Goal: Task Accomplishment & Management: Manage account settings

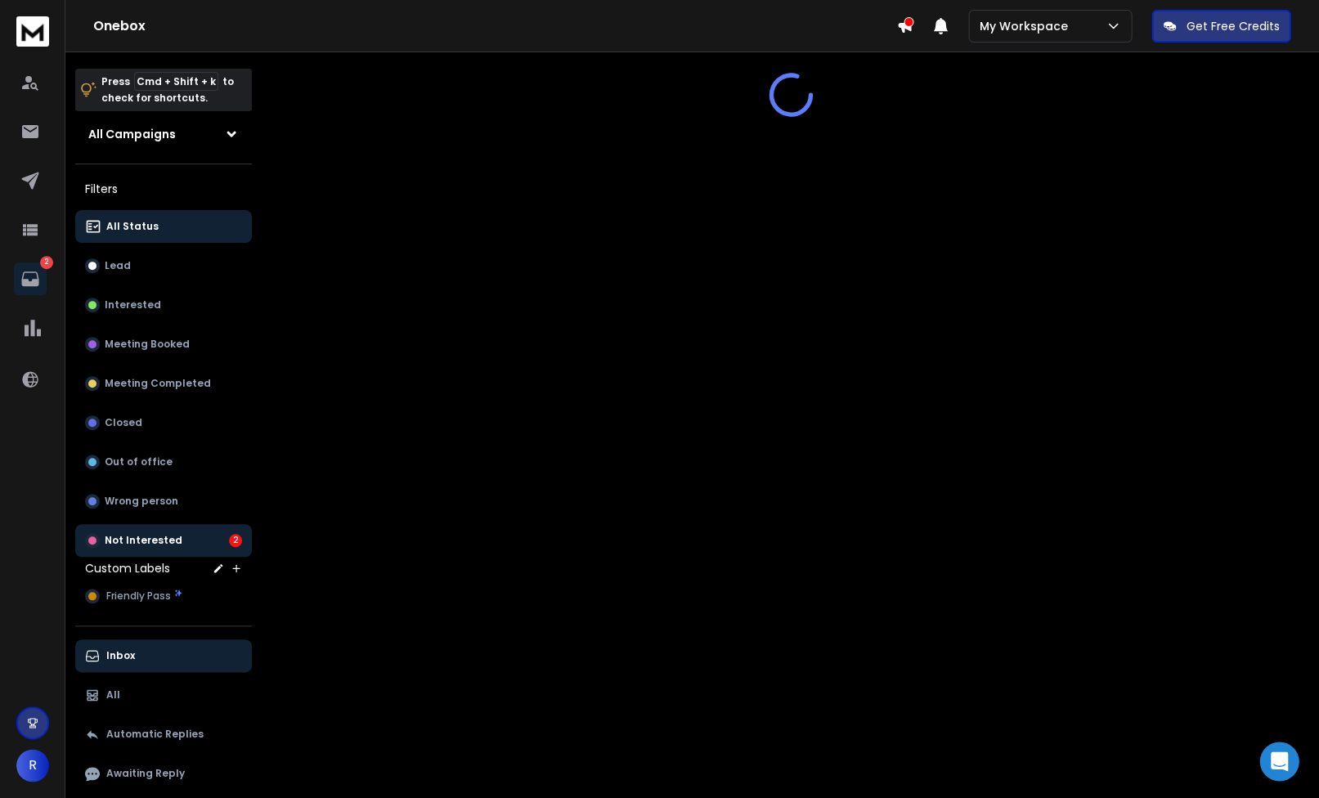
click at [156, 552] on button "Not Interested 2" at bounding box center [163, 540] width 177 height 33
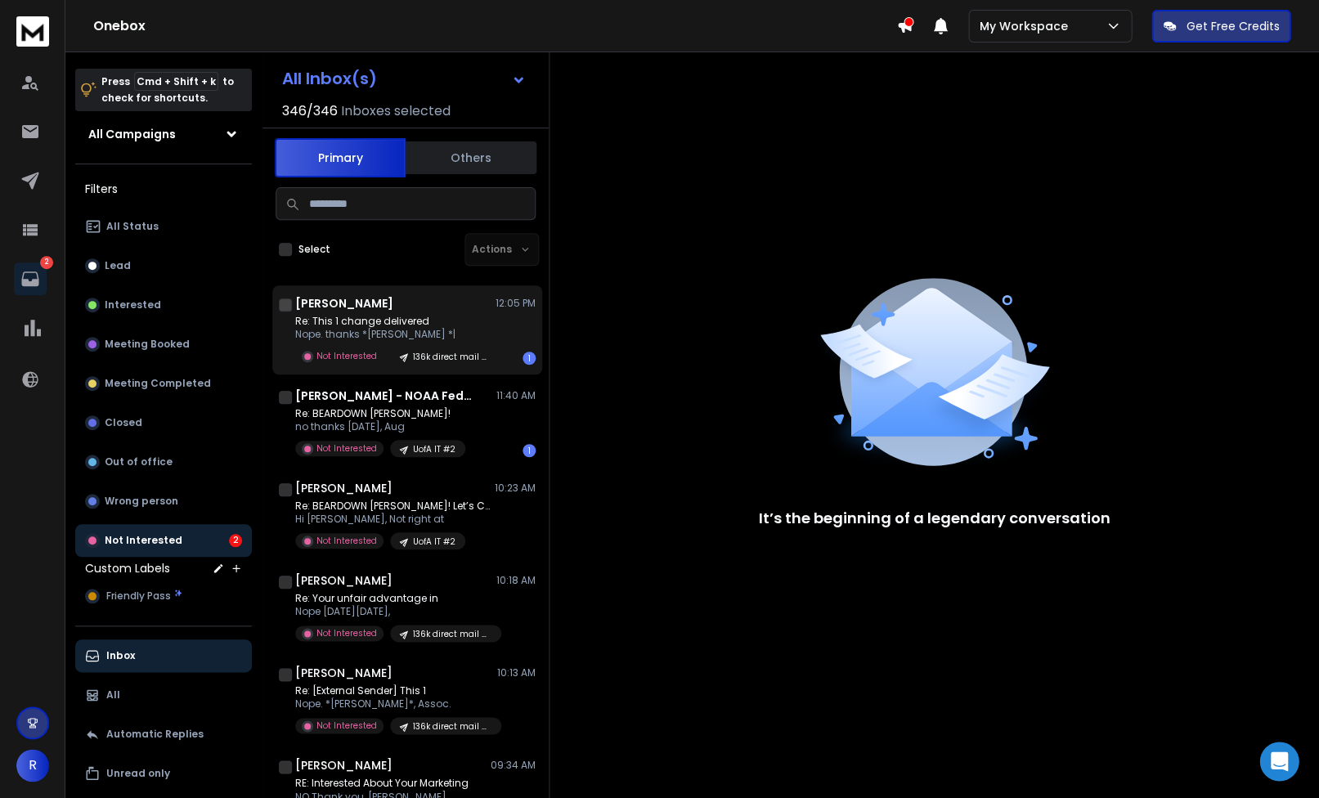
click at [376, 319] on p "Re: This 1 change delivered" at bounding box center [393, 321] width 196 height 13
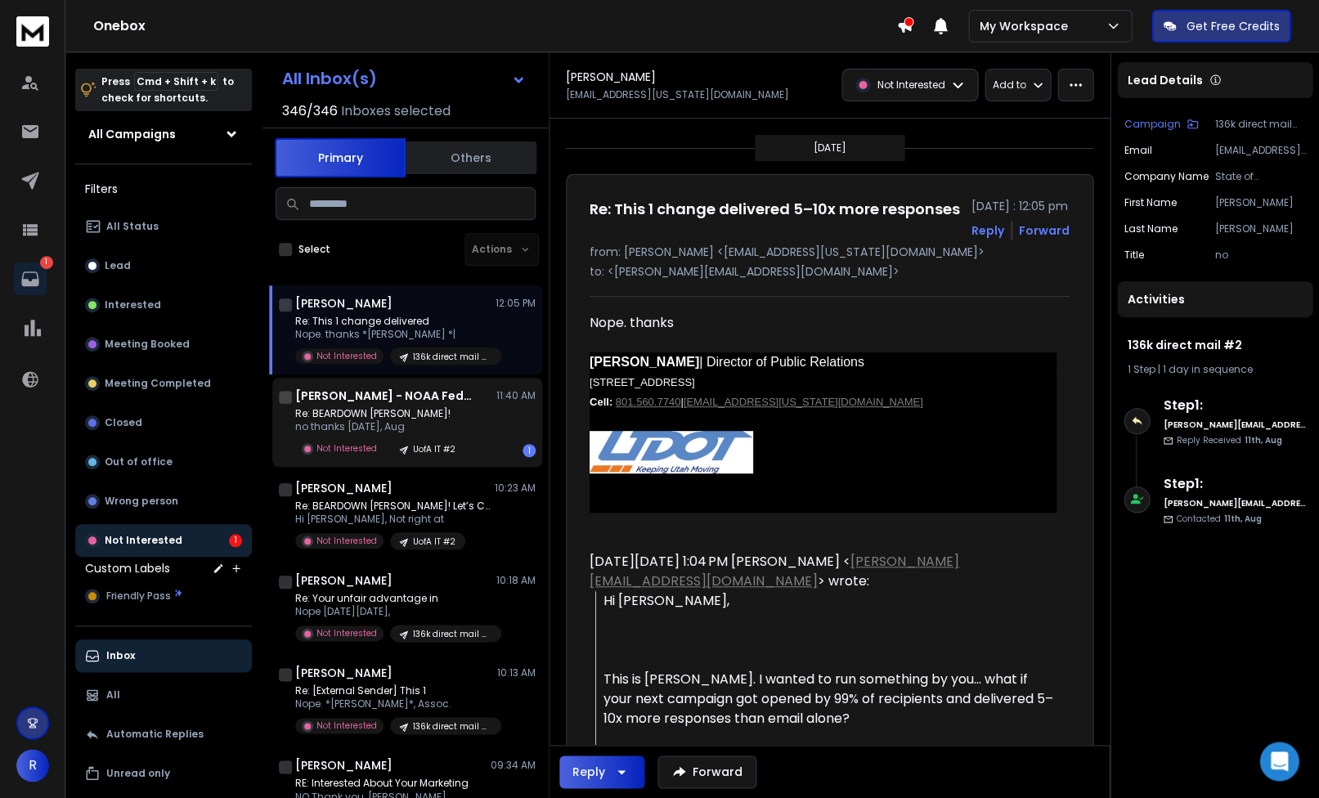
drag, startPoint x: 389, startPoint y: 409, endPoint x: 422, endPoint y: 414, distance: 33.9
click at [389, 409] on p "Re: BEARDOWN [PERSON_NAME]!" at bounding box center [380, 413] width 170 height 13
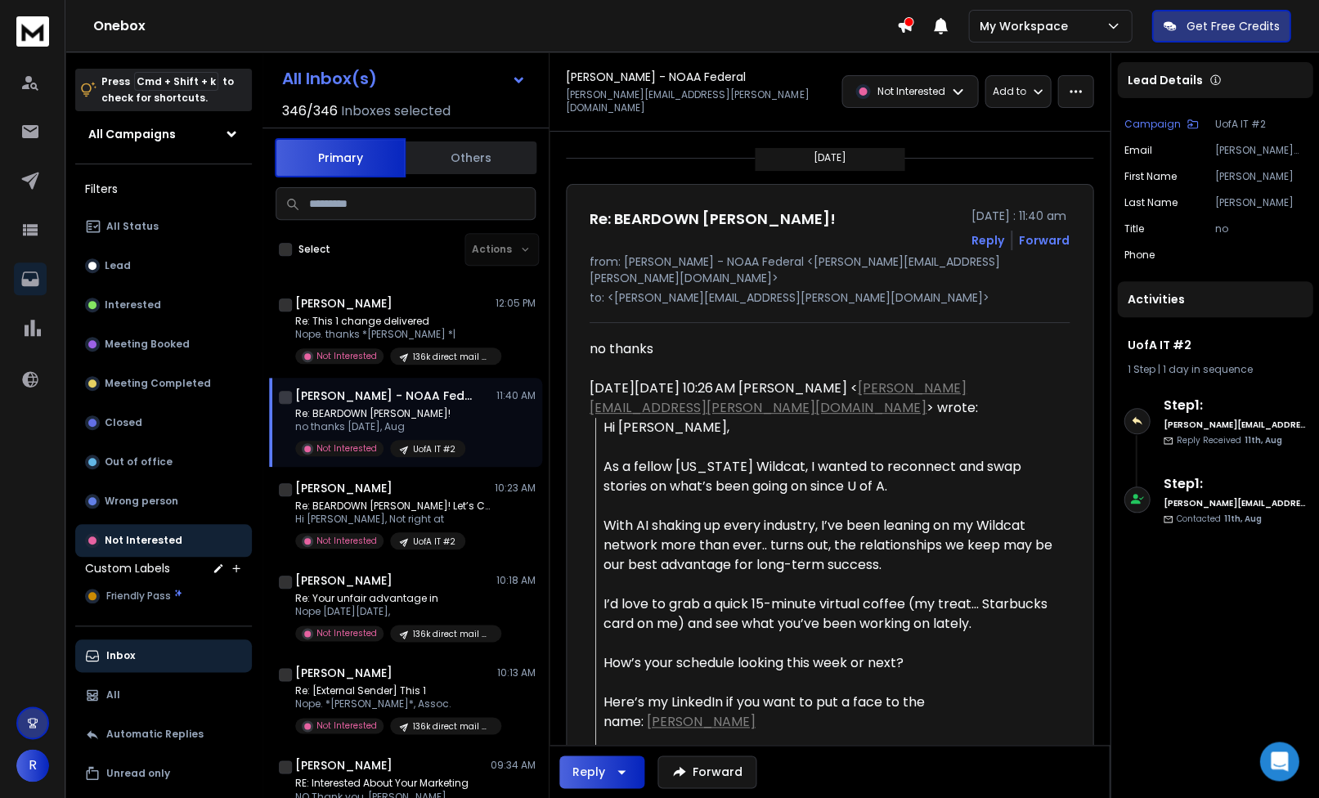
scroll to position [6, 0]
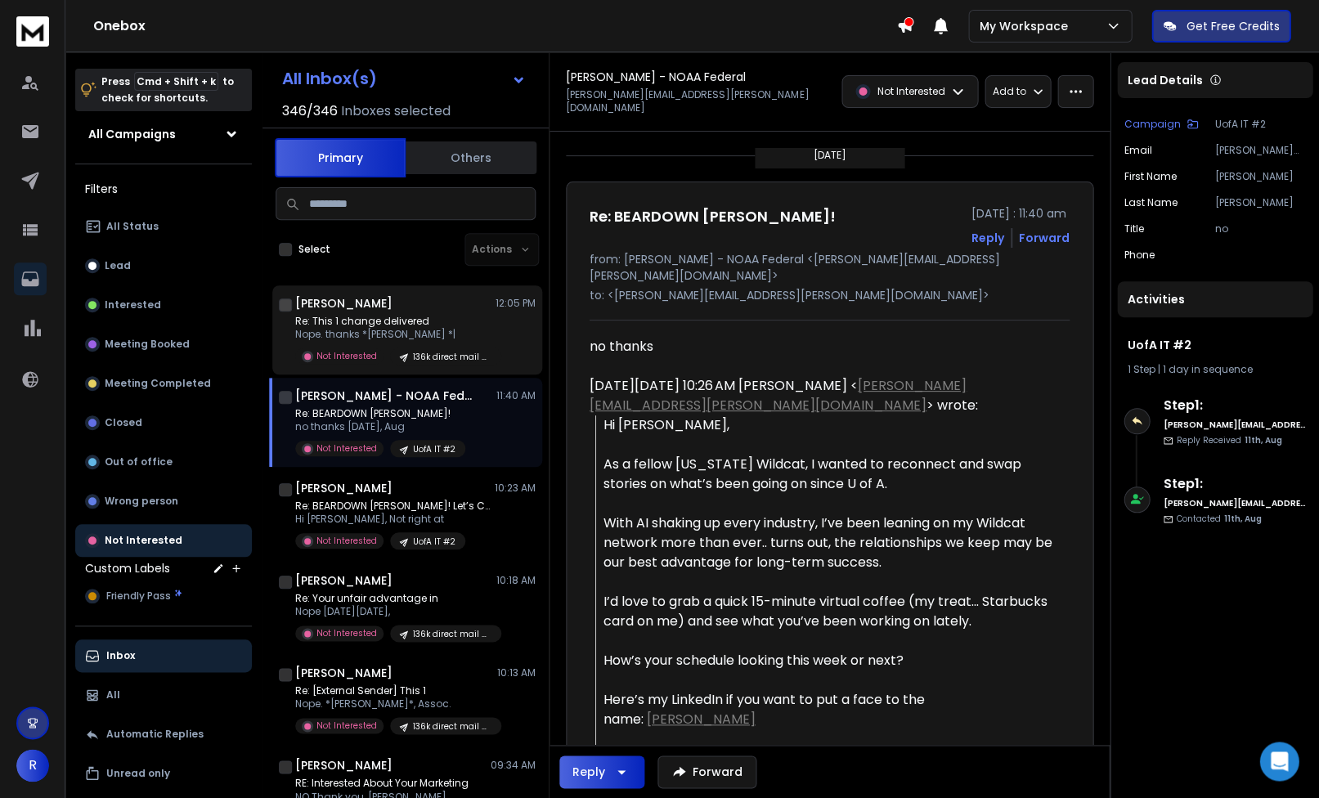
click at [396, 316] on p "Re: This 1 change delivered" at bounding box center [393, 321] width 196 height 13
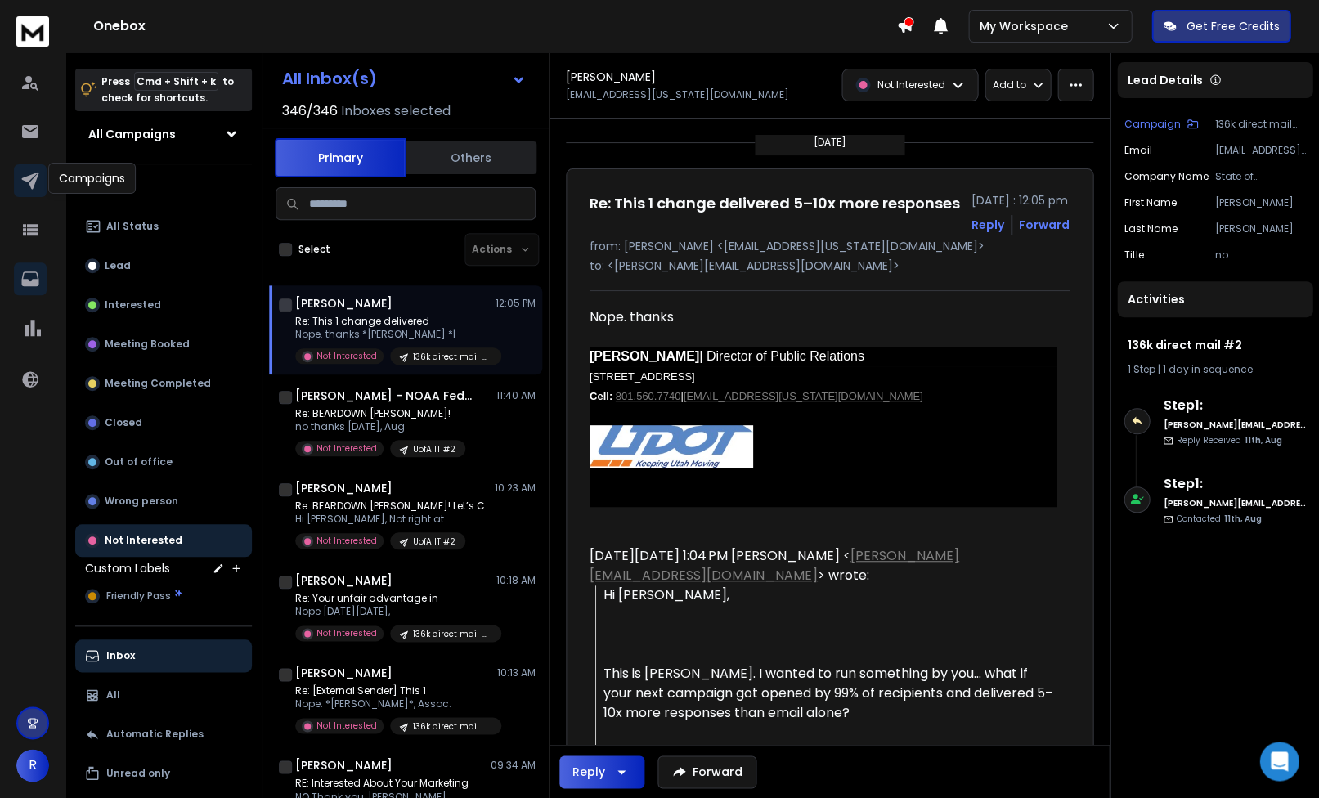
click at [38, 174] on icon at bounding box center [30, 181] width 20 height 20
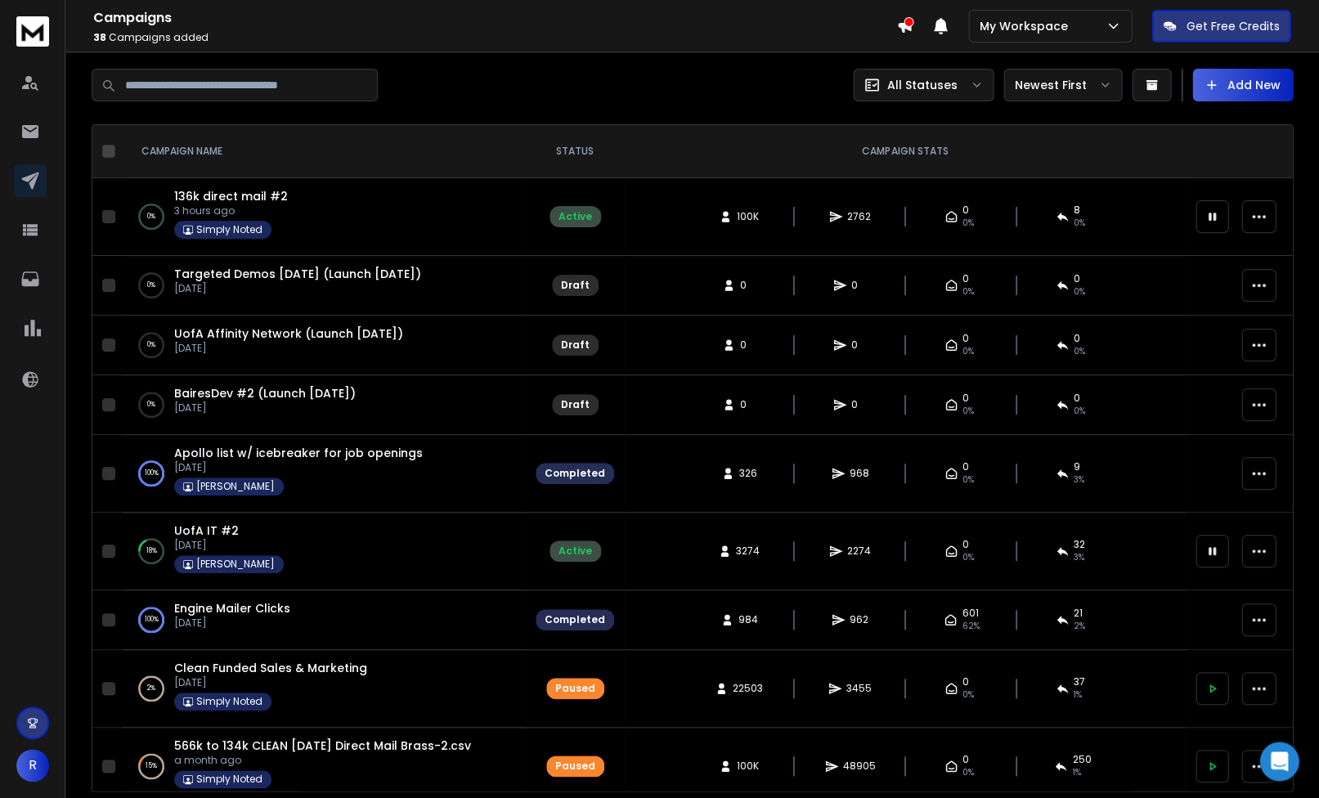
click at [293, 453] on span "Apollo list w/ icebreaker for job openings" at bounding box center [298, 453] width 249 height 16
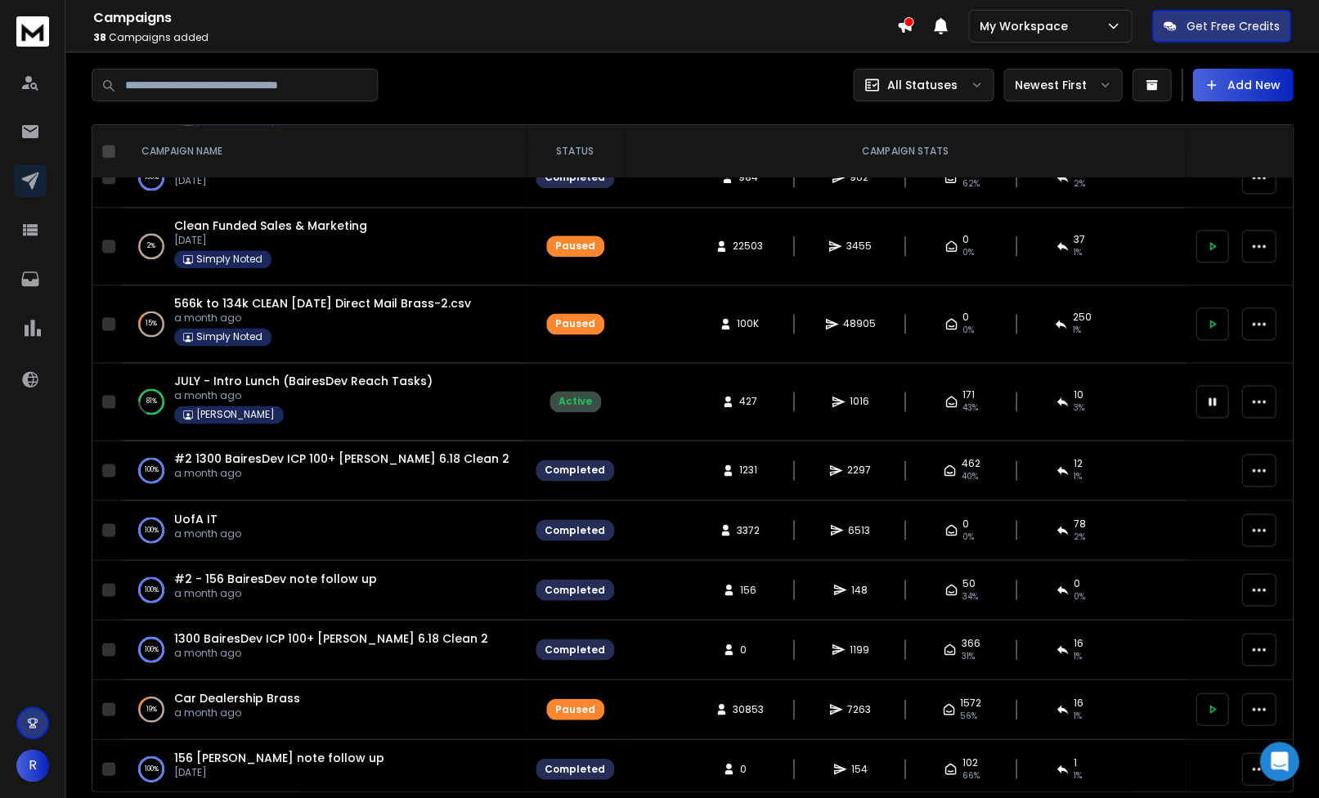
scroll to position [949, 0]
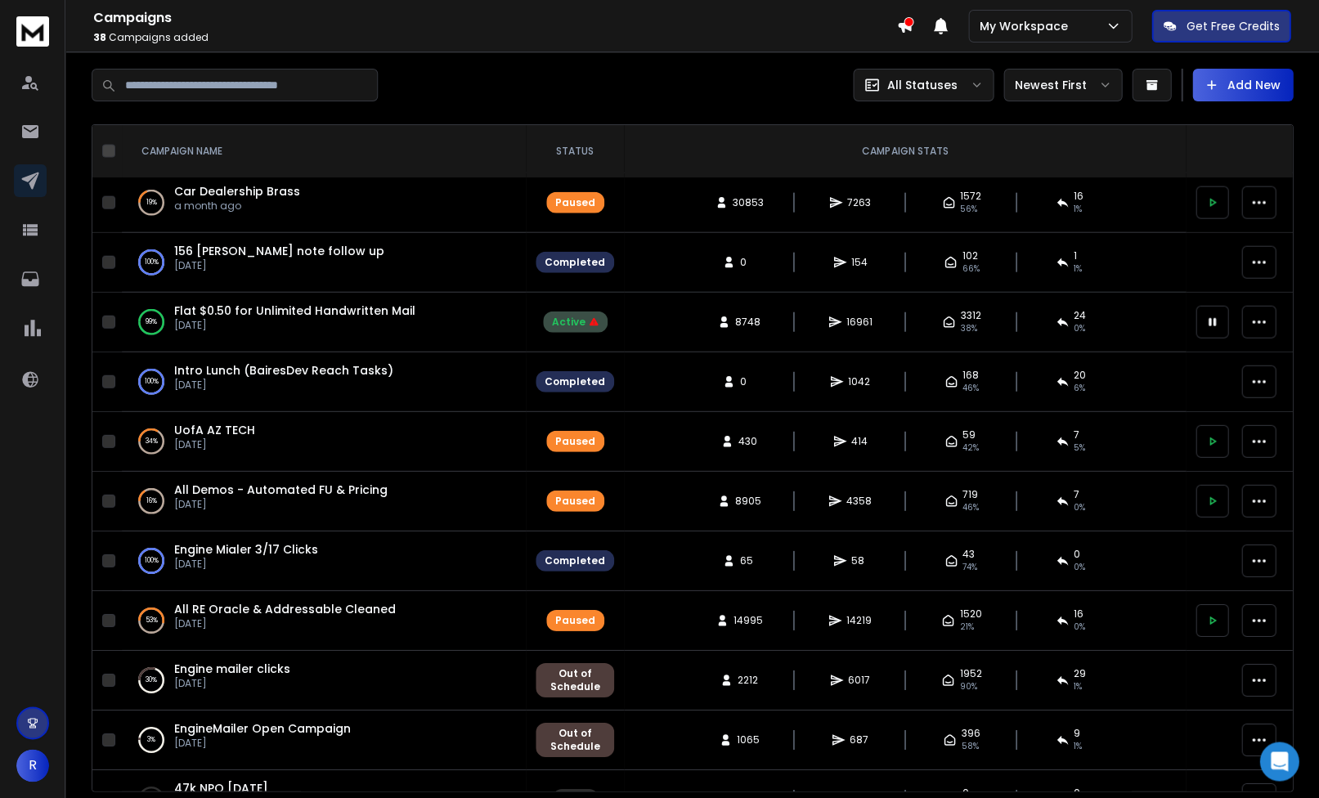
click at [1205, 315] on icon at bounding box center [1212, 322] width 15 height 15
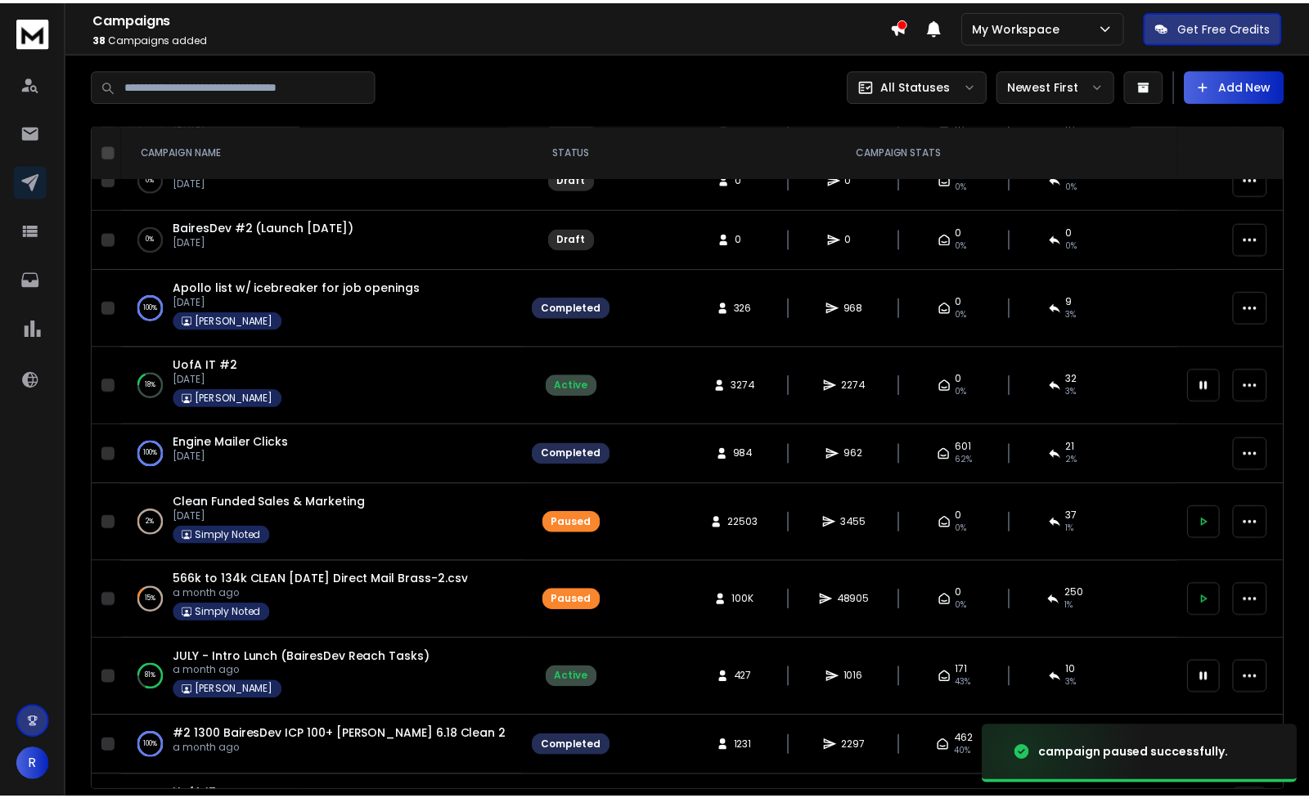
scroll to position [0, 0]
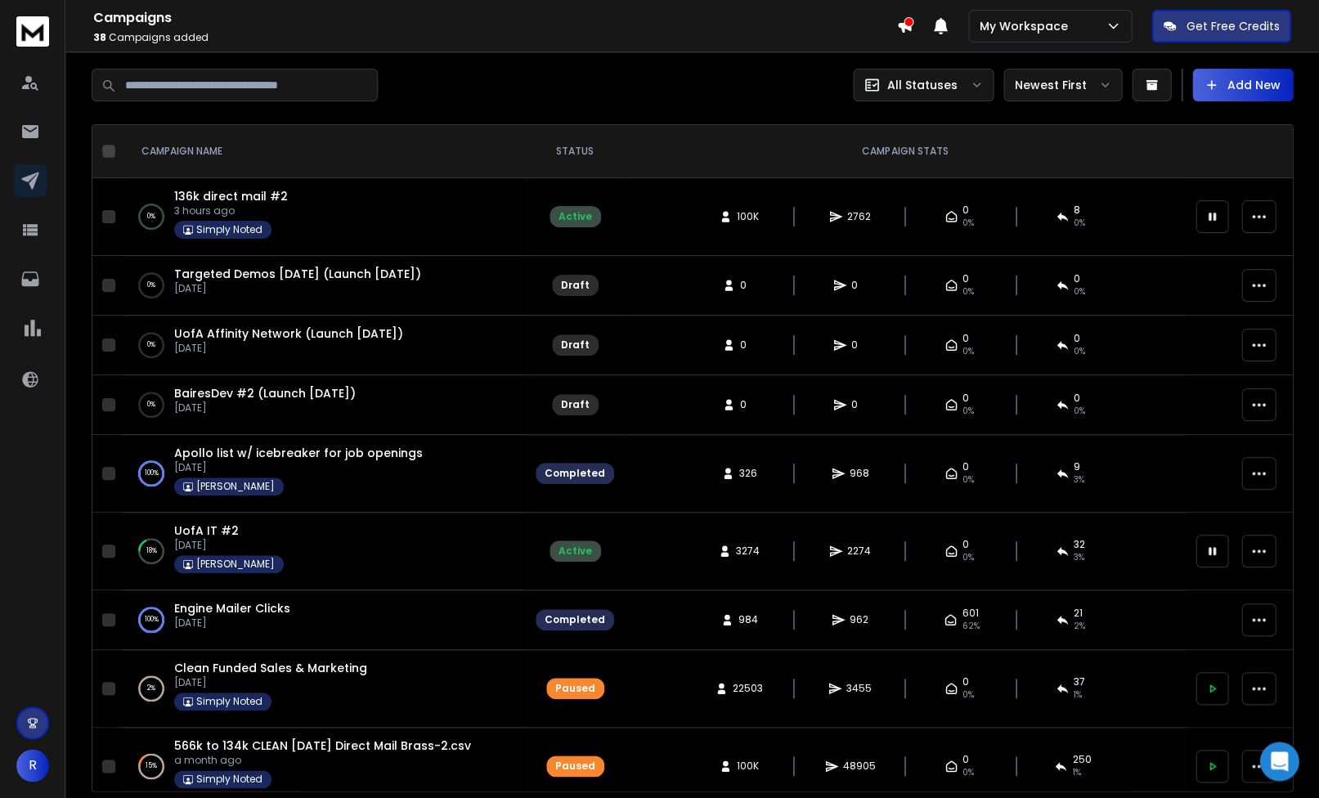
click at [371, 209] on div "0 % 136k direct mail #2 3 hours ago Simply Noted" at bounding box center [323, 216] width 371 height 57
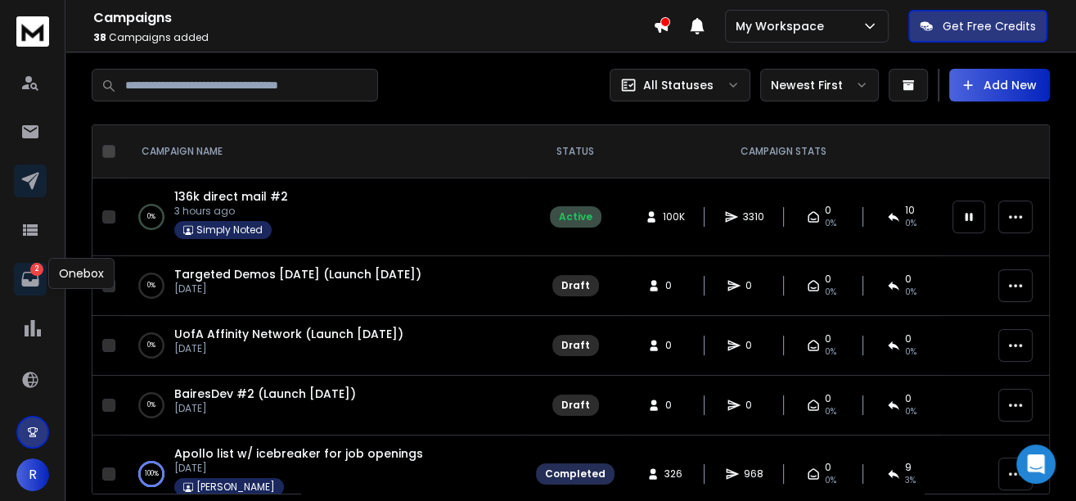
click at [38, 272] on icon at bounding box center [30, 279] width 20 height 20
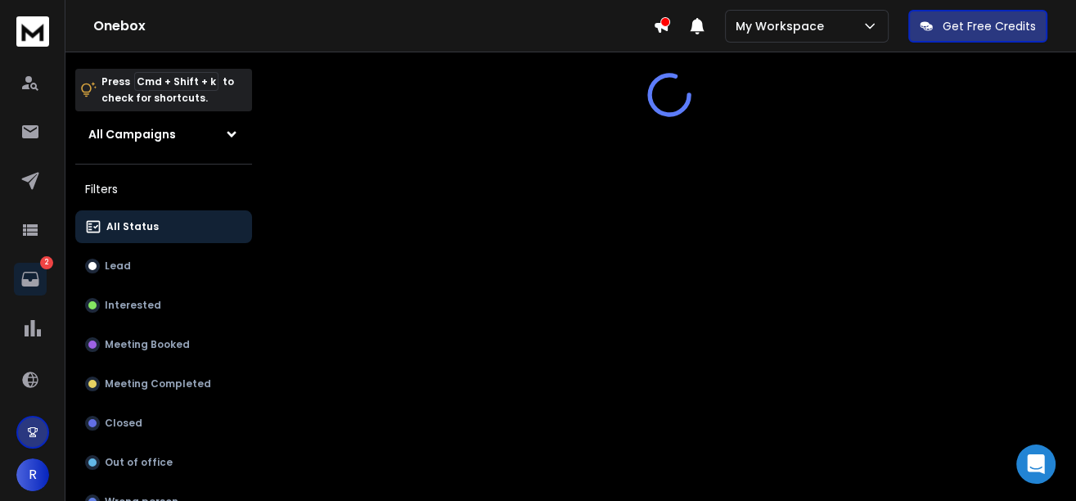
scroll to position [125, 0]
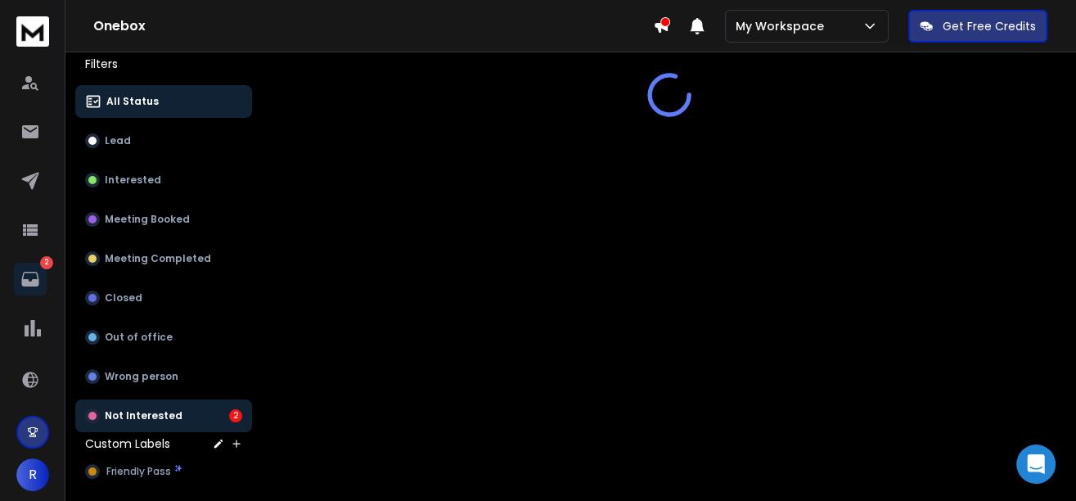
click at [187, 405] on button "Not Interested 2" at bounding box center [163, 415] width 177 height 33
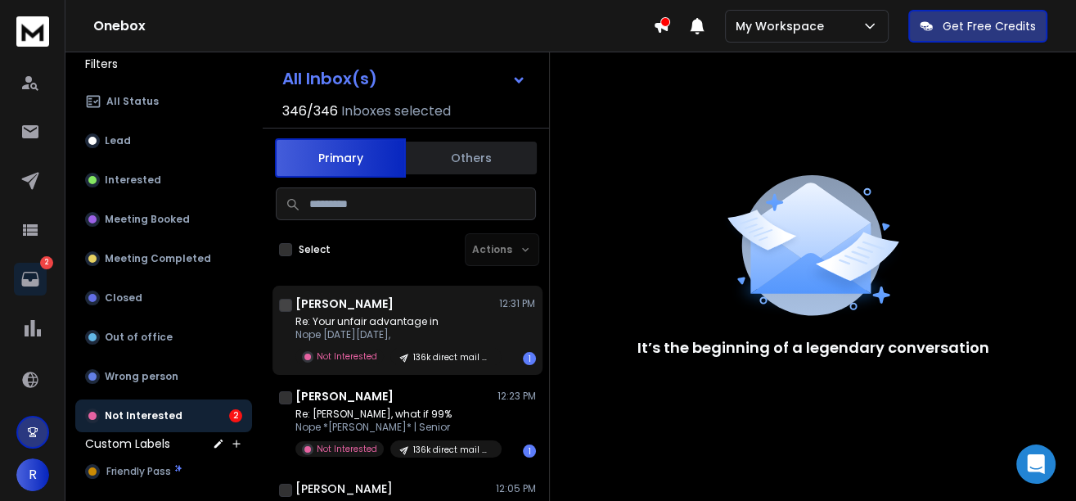
click at [417, 305] on div "Louise Schenk 12:31 PM" at bounding box center [415, 303] width 240 height 16
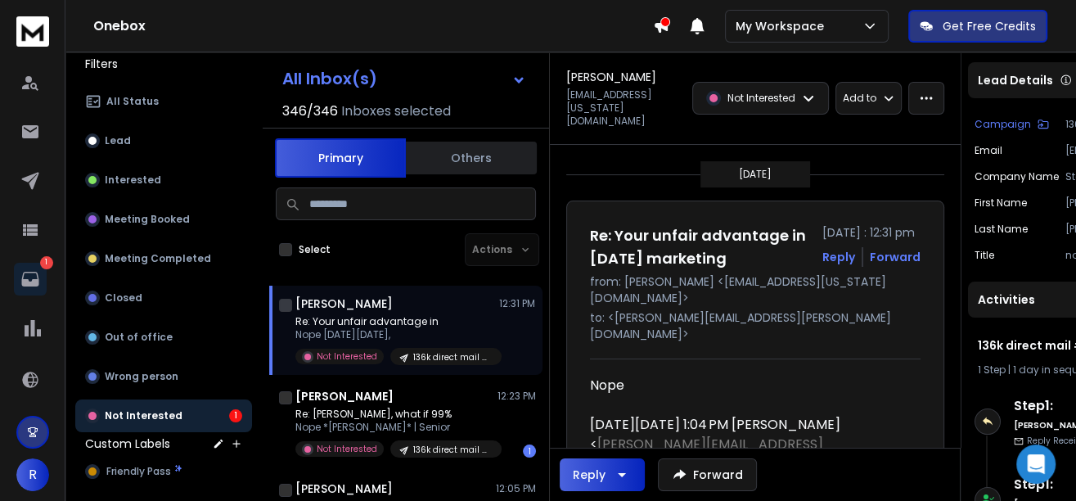
scroll to position [126, 0]
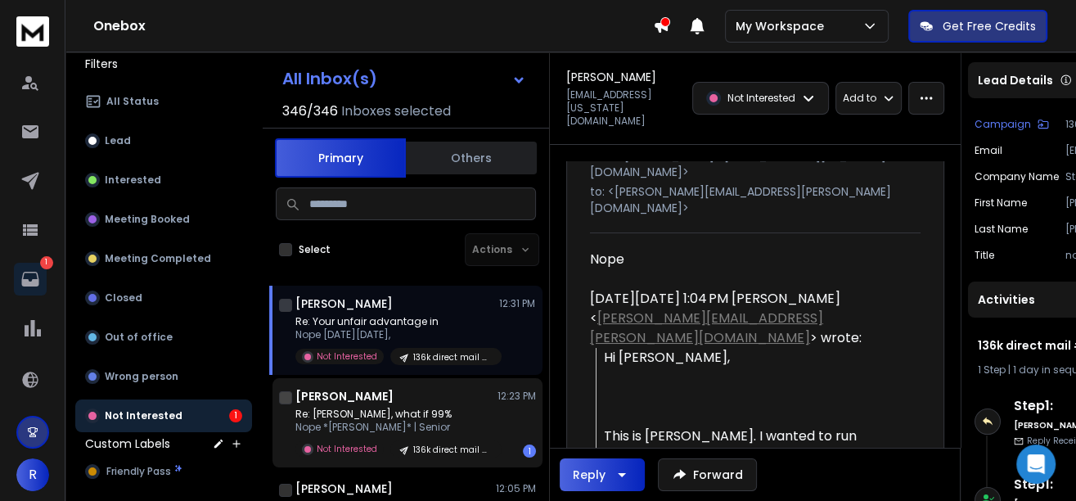
click at [403, 398] on div "Rick Meehan 12:23 PM" at bounding box center [415, 396] width 240 height 16
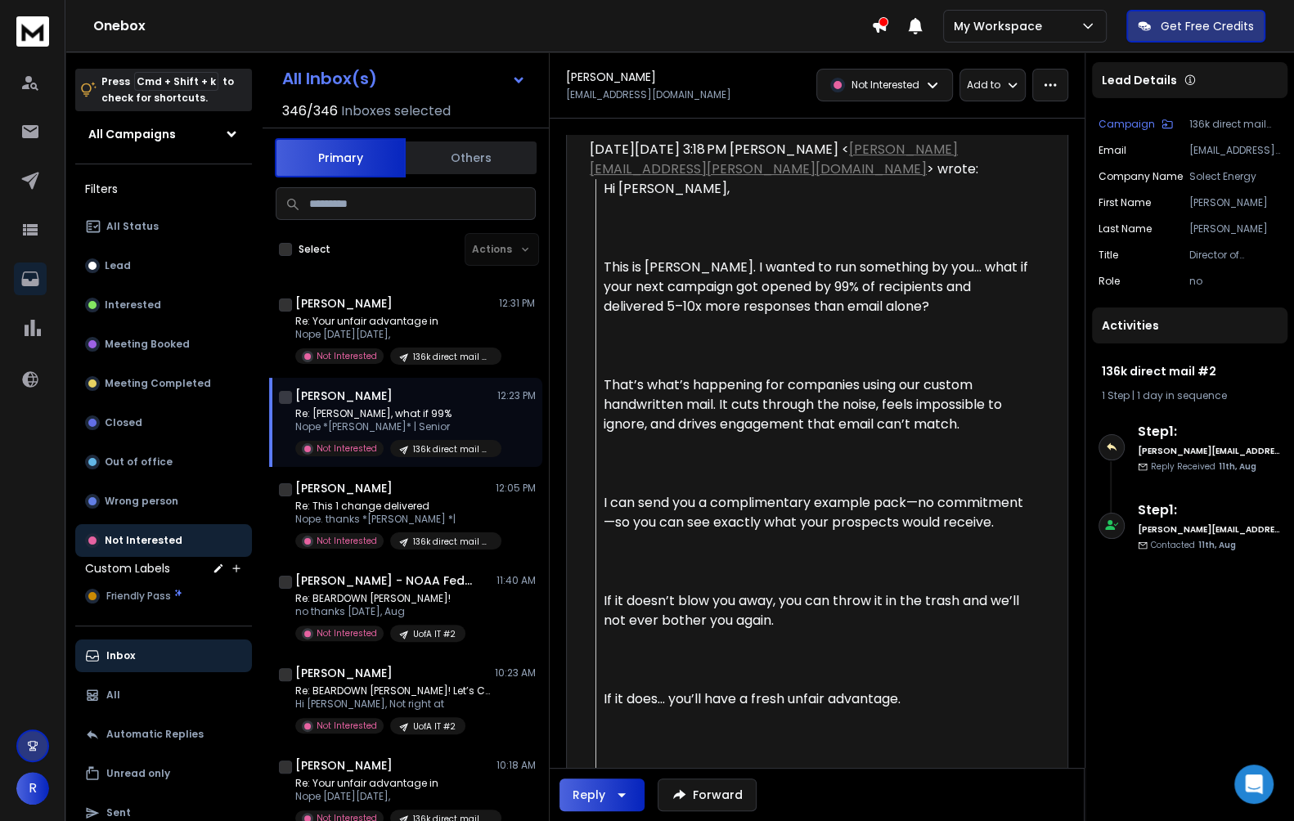
scroll to position [0, 0]
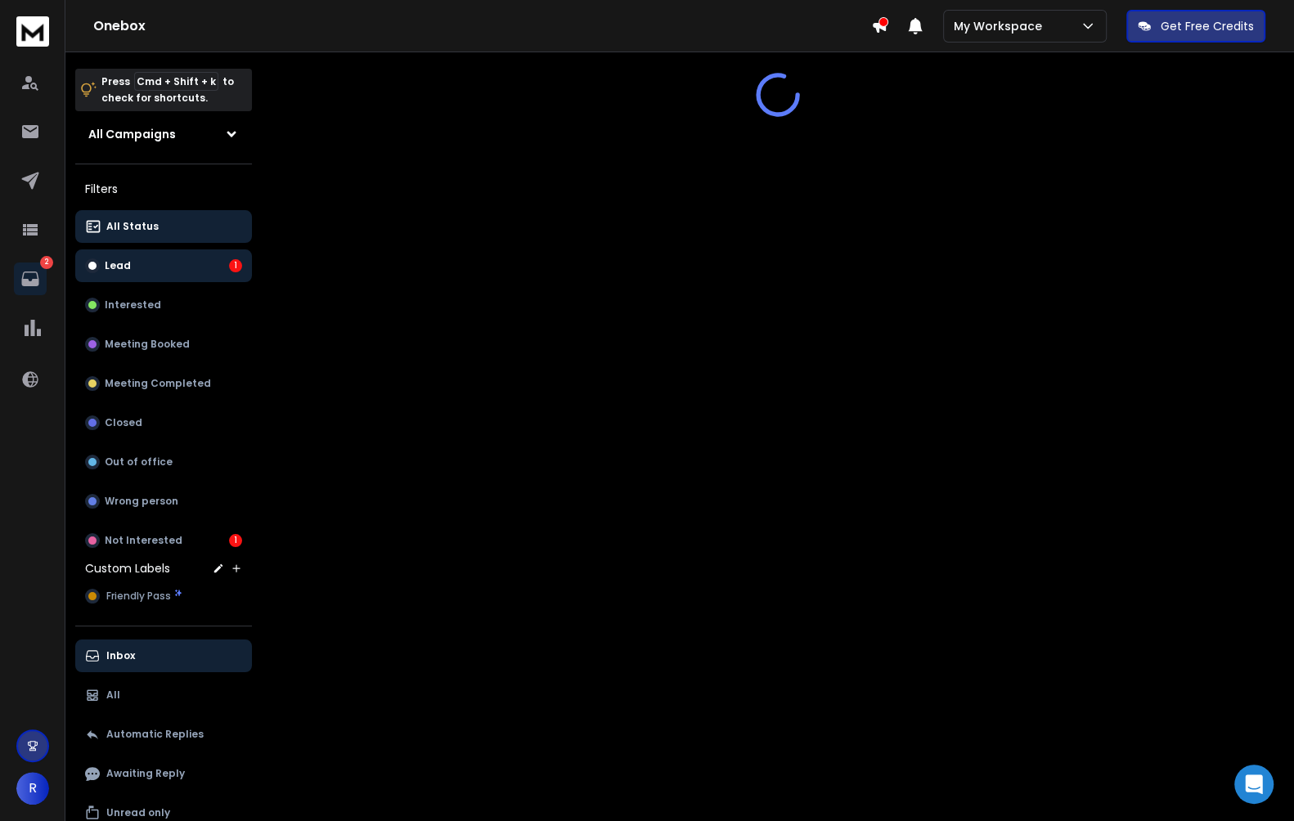
click at [142, 268] on button "Lead 1" at bounding box center [163, 265] width 177 height 33
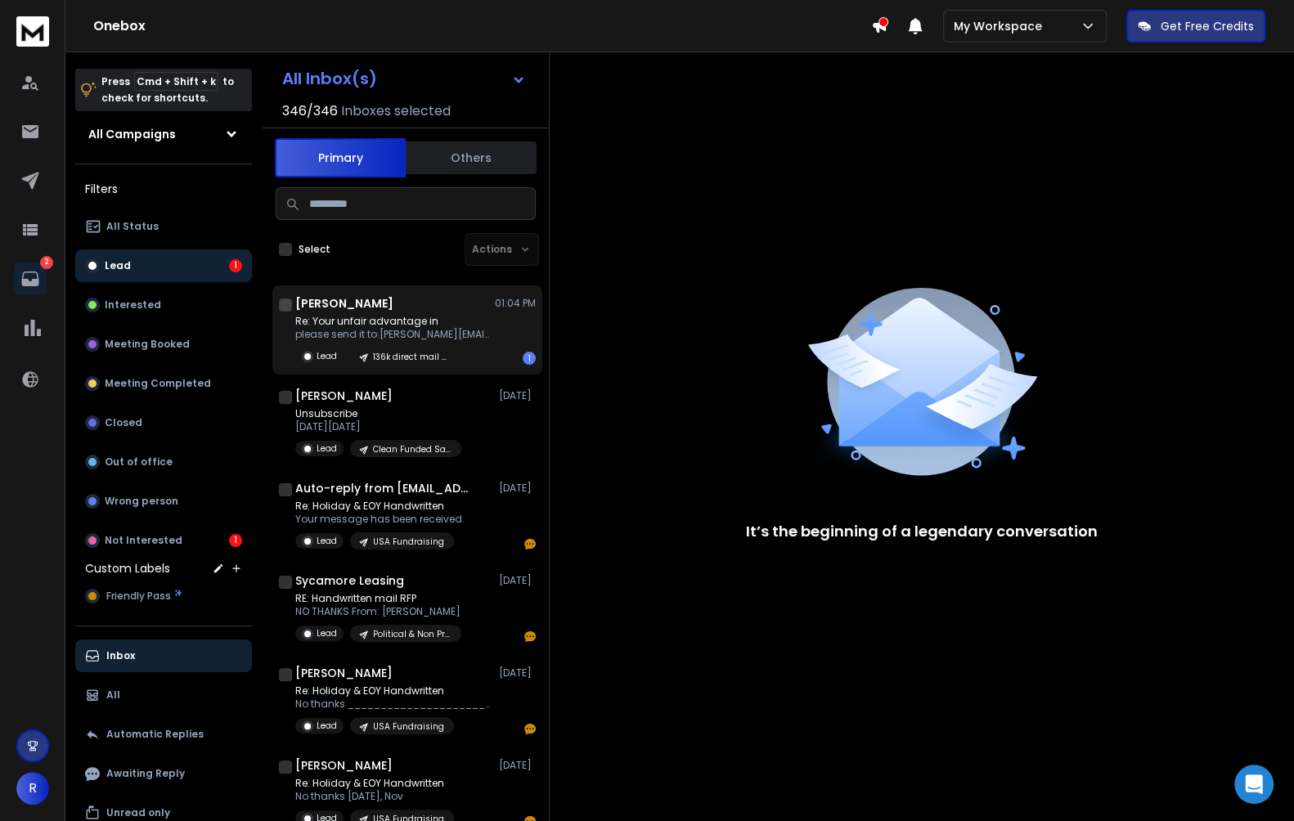
click at [421, 312] on div "Karyl Simmons 01:04 PM Re: Your unfair advantage in please send it to:bob@legac…" at bounding box center [415, 330] width 240 height 70
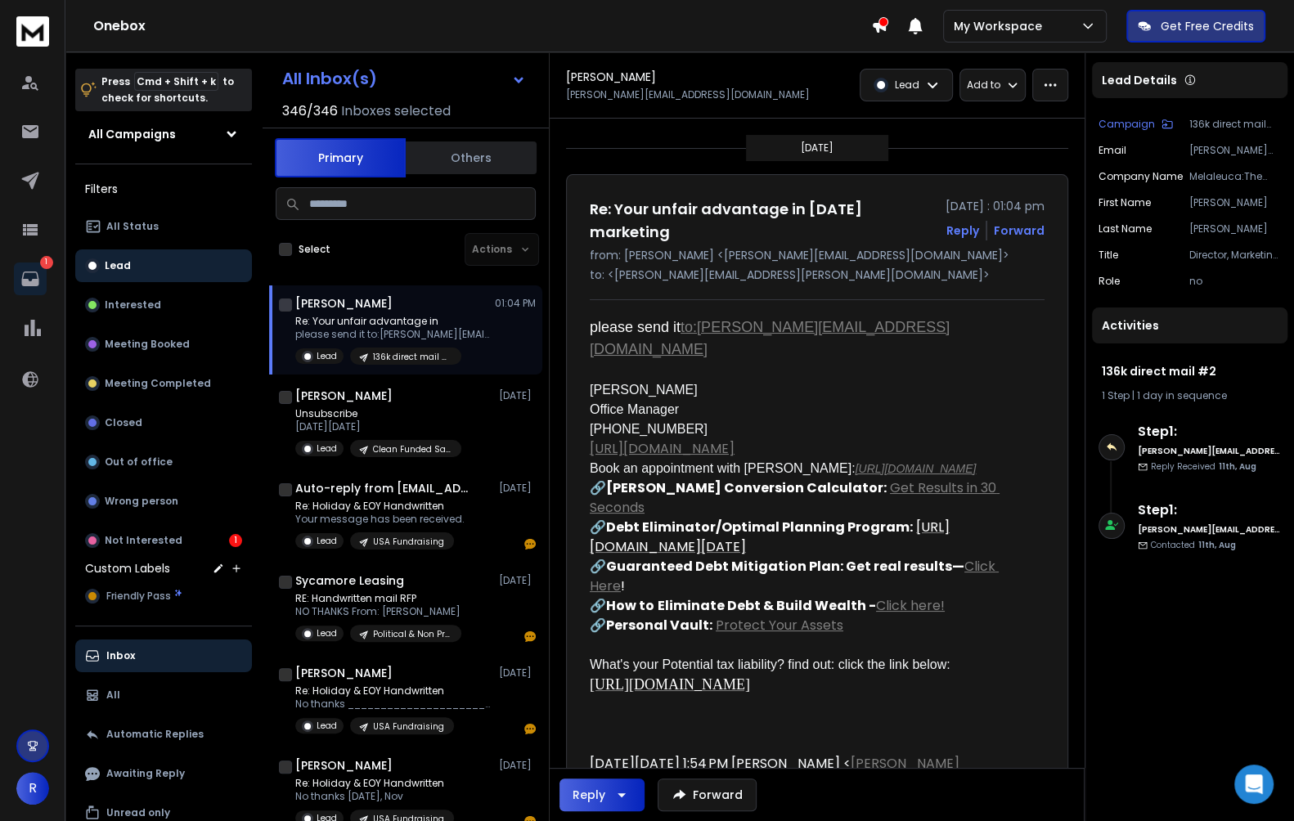
click at [393, 305] on div "Karyl Simmons 01:04 PM" at bounding box center [415, 303] width 240 height 16
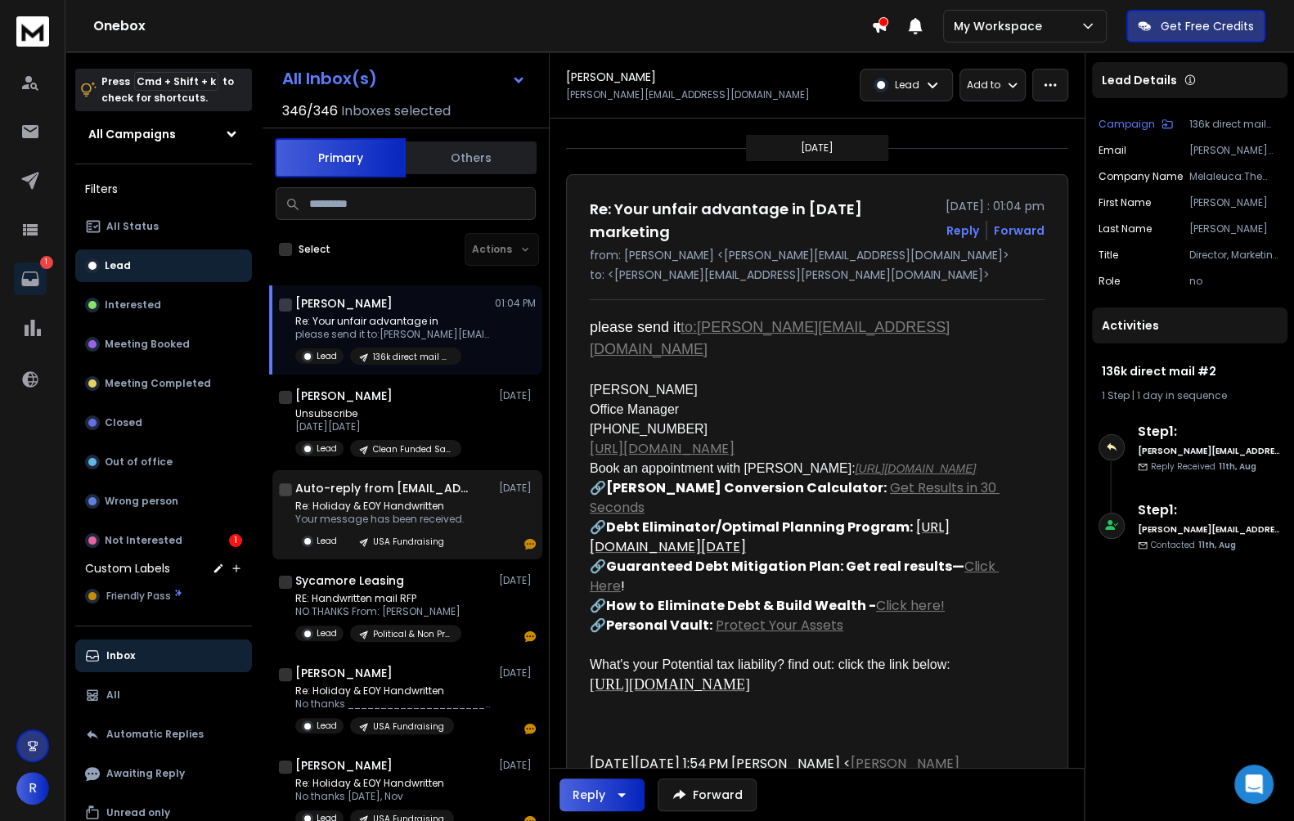
click at [432, 506] on p "Re: Holiday & EOY Handwritten" at bounding box center [379, 506] width 169 height 13
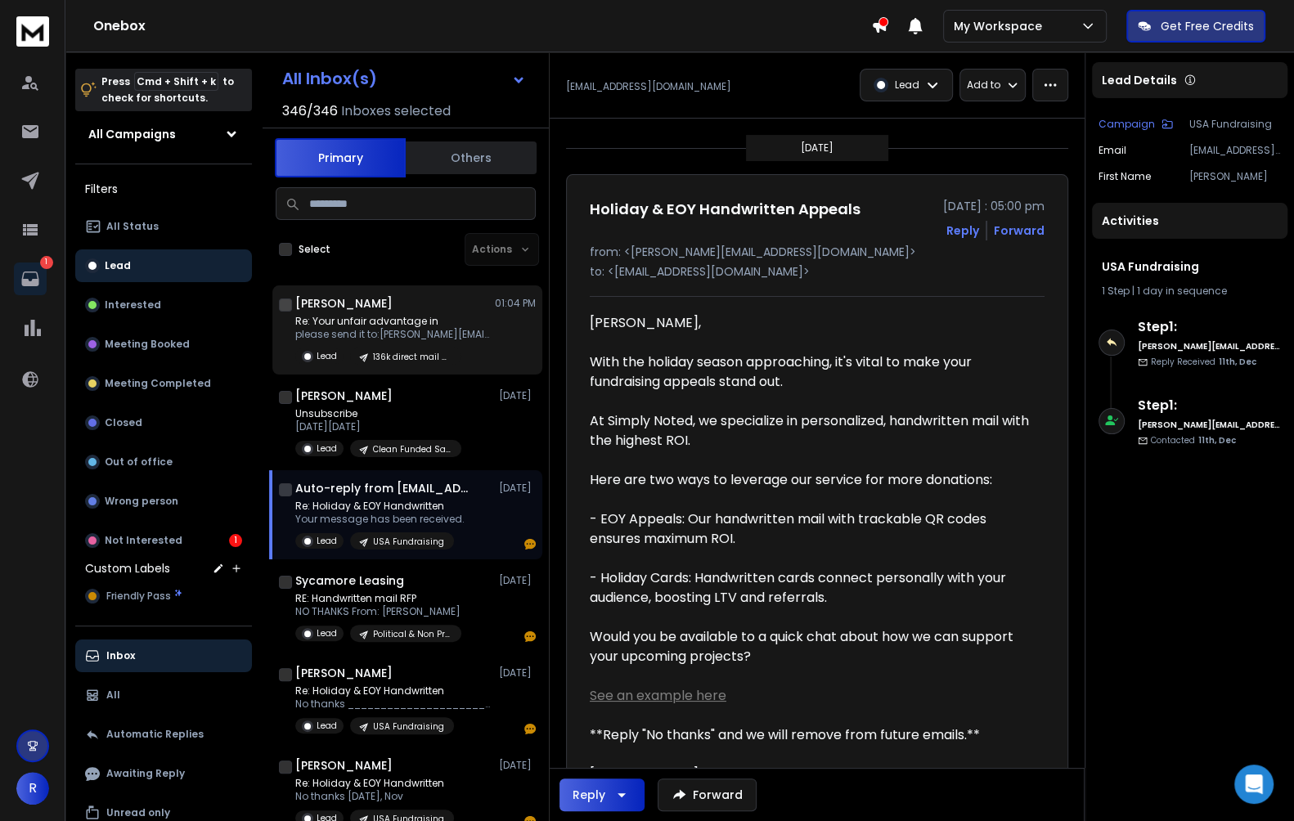
click at [403, 311] on div "Karyl Simmons 01:04 PM Re: Your unfair advantage in please send it to:bob@legac…" at bounding box center [415, 330] width 240 height 70
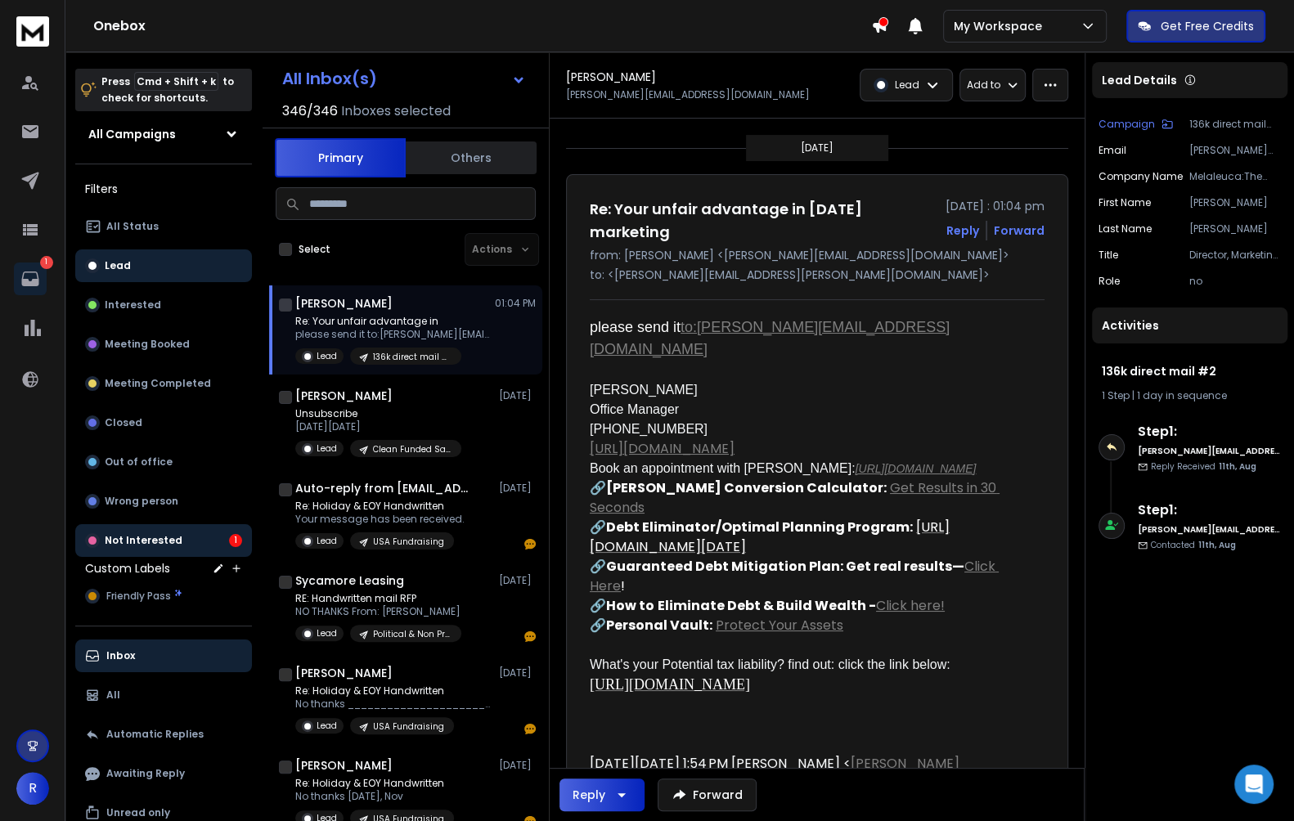
click at [200, 536] on button "Not Interested 1" at bounding box center [163, 540] width 177 height 33
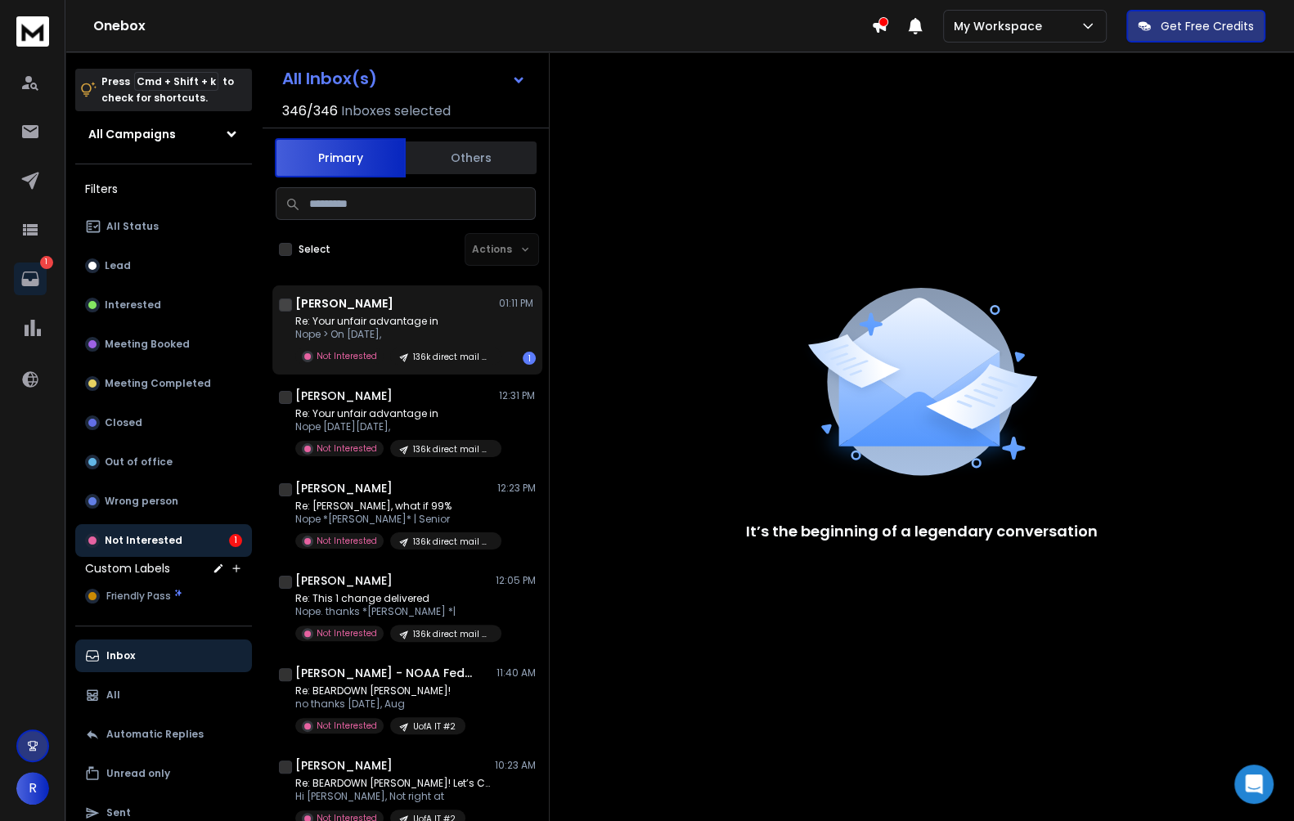
click at [393, 303] on div "Deborah Burke 01:11 PM" at bounding box center [415, 303] width 240 height 16
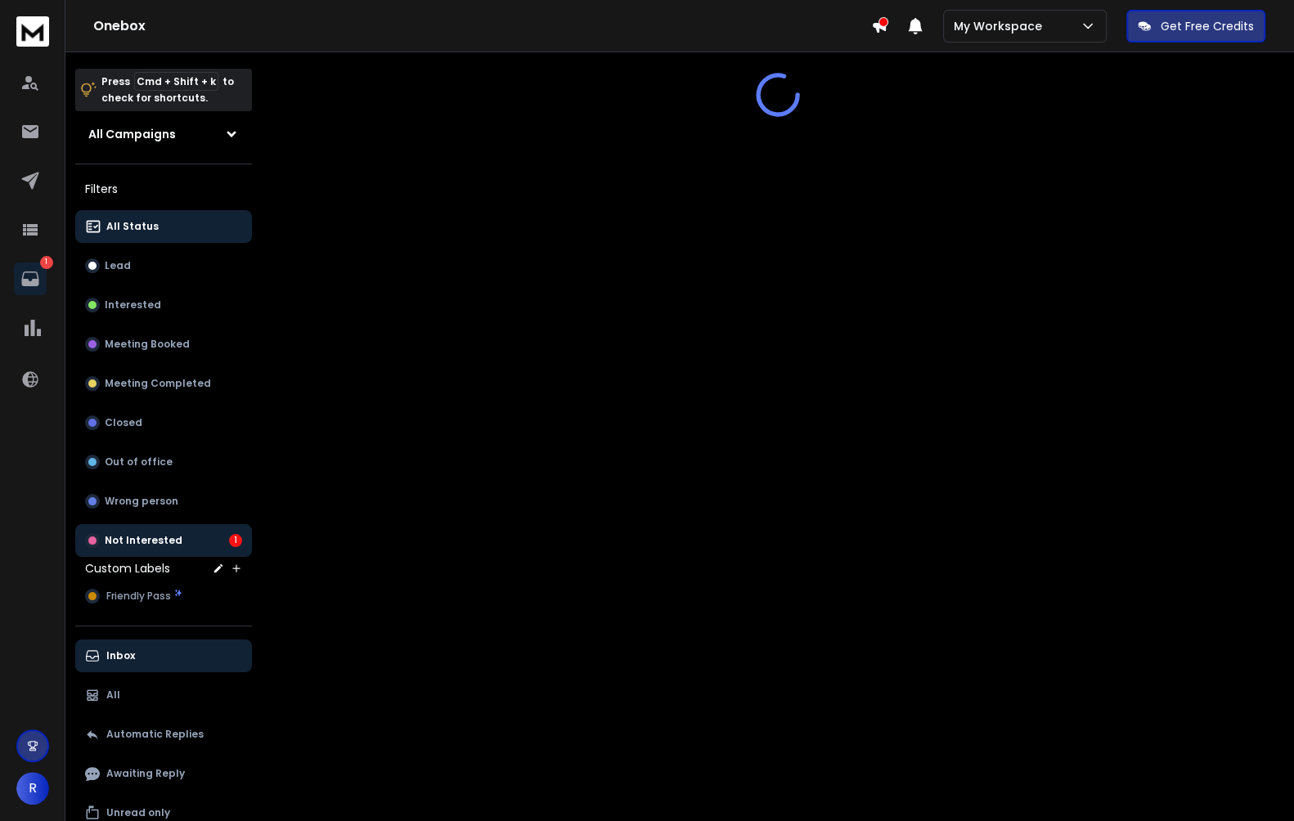
click at [147, 539] on p "Not Interested" at bounding box center [144, 540] width 78 height 13
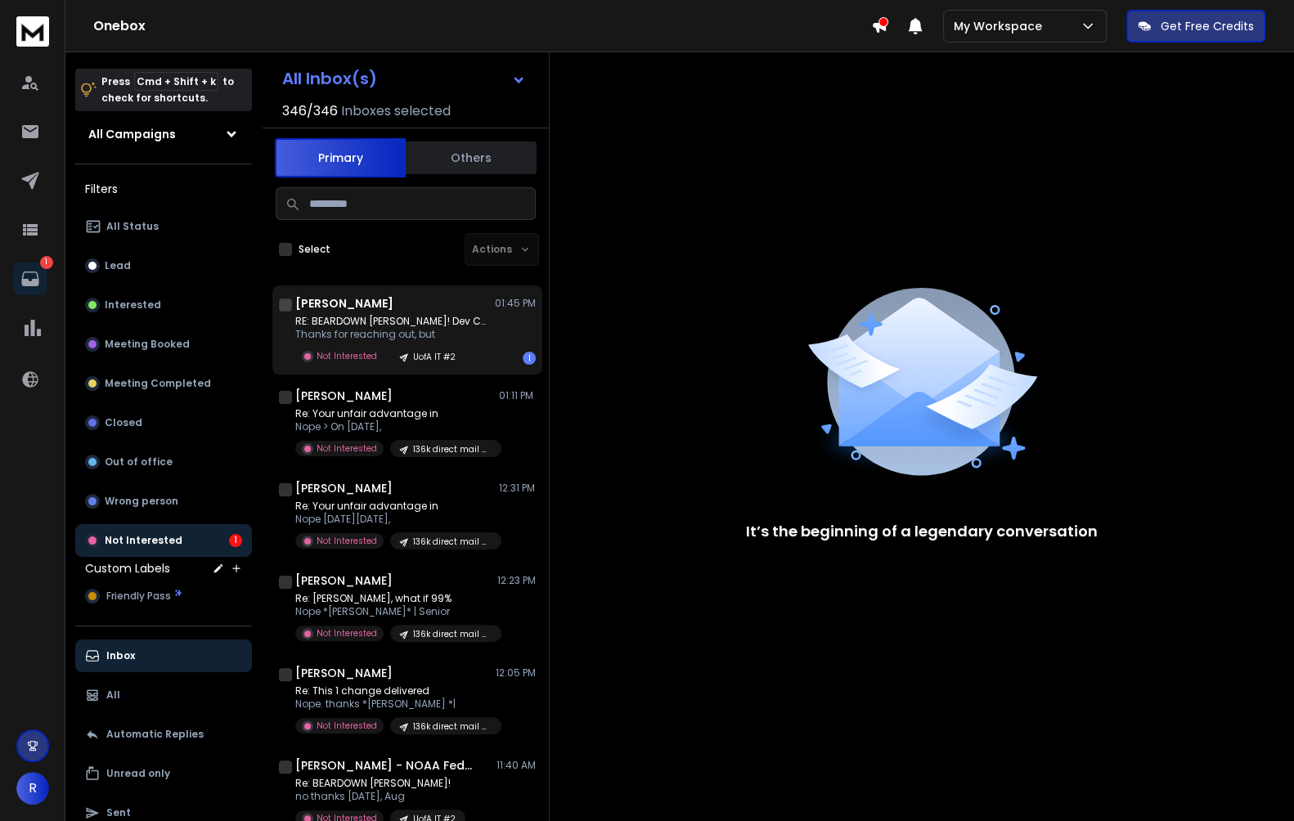
click at [345, 313] on div "[PERSON_NAME] 01:45 PM RE: BEARDOWN [PERSON_NAME]! Dev Chat? Thanks for reachin…" at bounding box center [415, 330] width 240 height 70
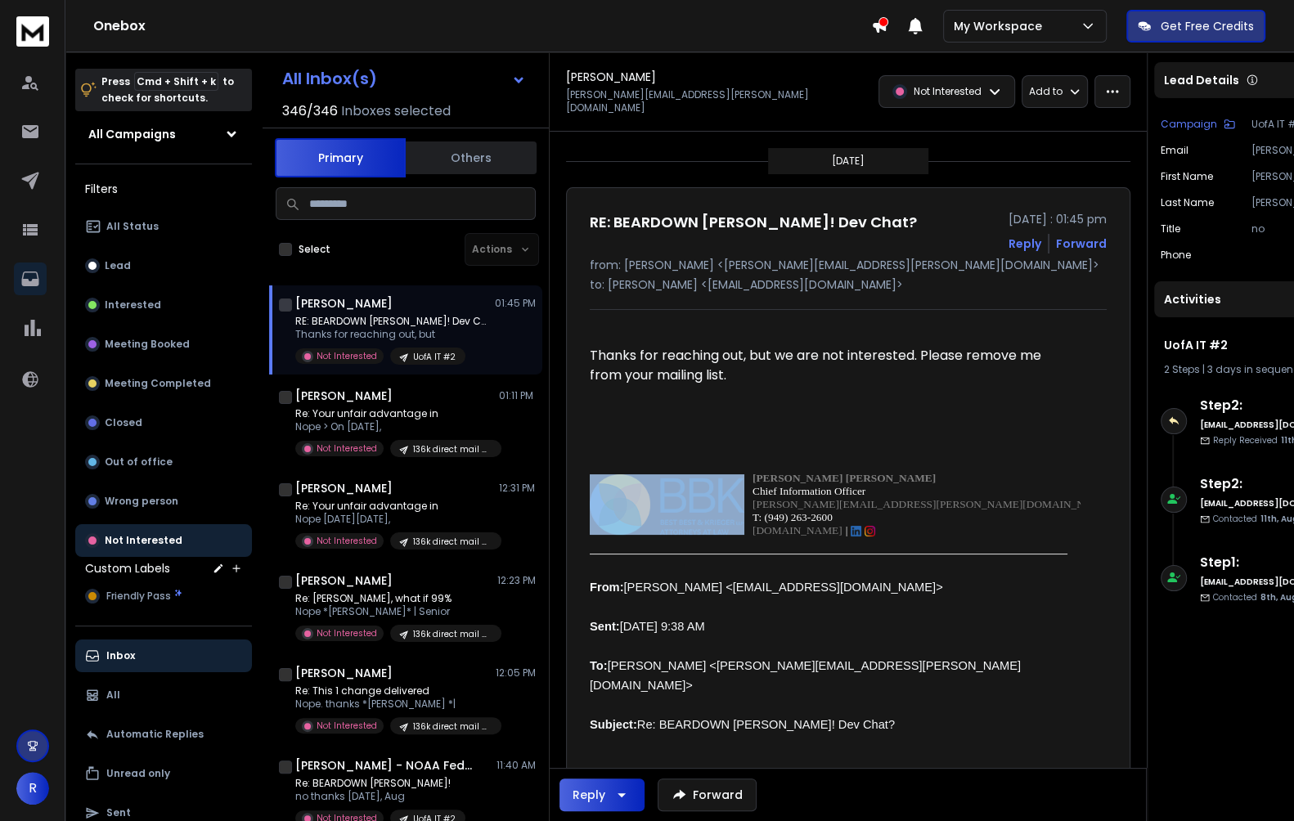
drag, startPoint x: 825, startPoint y: 464, endPoint x: 752, endPoint y: 463, distance: 73.6
click at [752, 472] on tr "[PERSON_NAME] ​ ​ ​ ​ Chief Information Officer [PERSON_NAME][EMAIL_ADDRESS][PE…" at bounding box center [851, 504] width 523 height 65
copy img
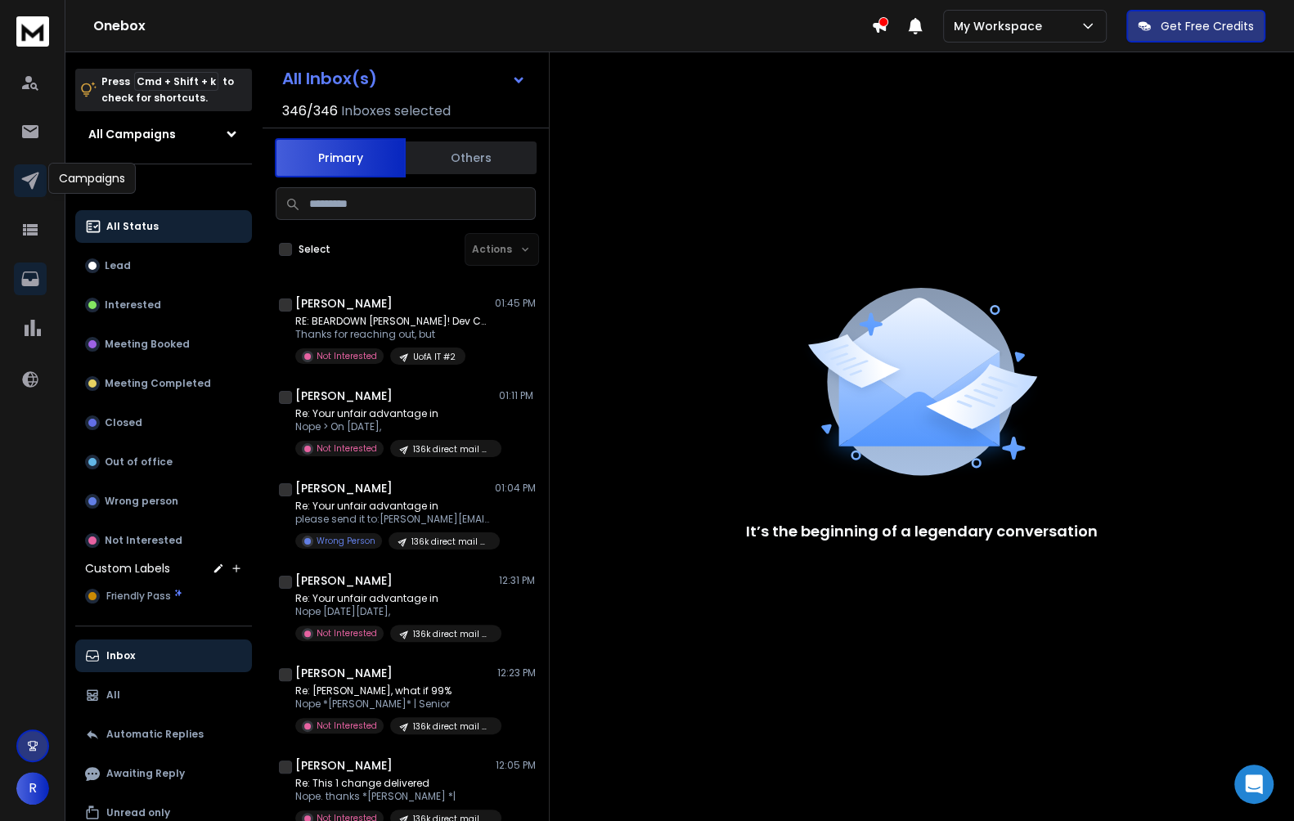
click at [29, 184] on icon at bounding box center [30, 181] width 20 height 20
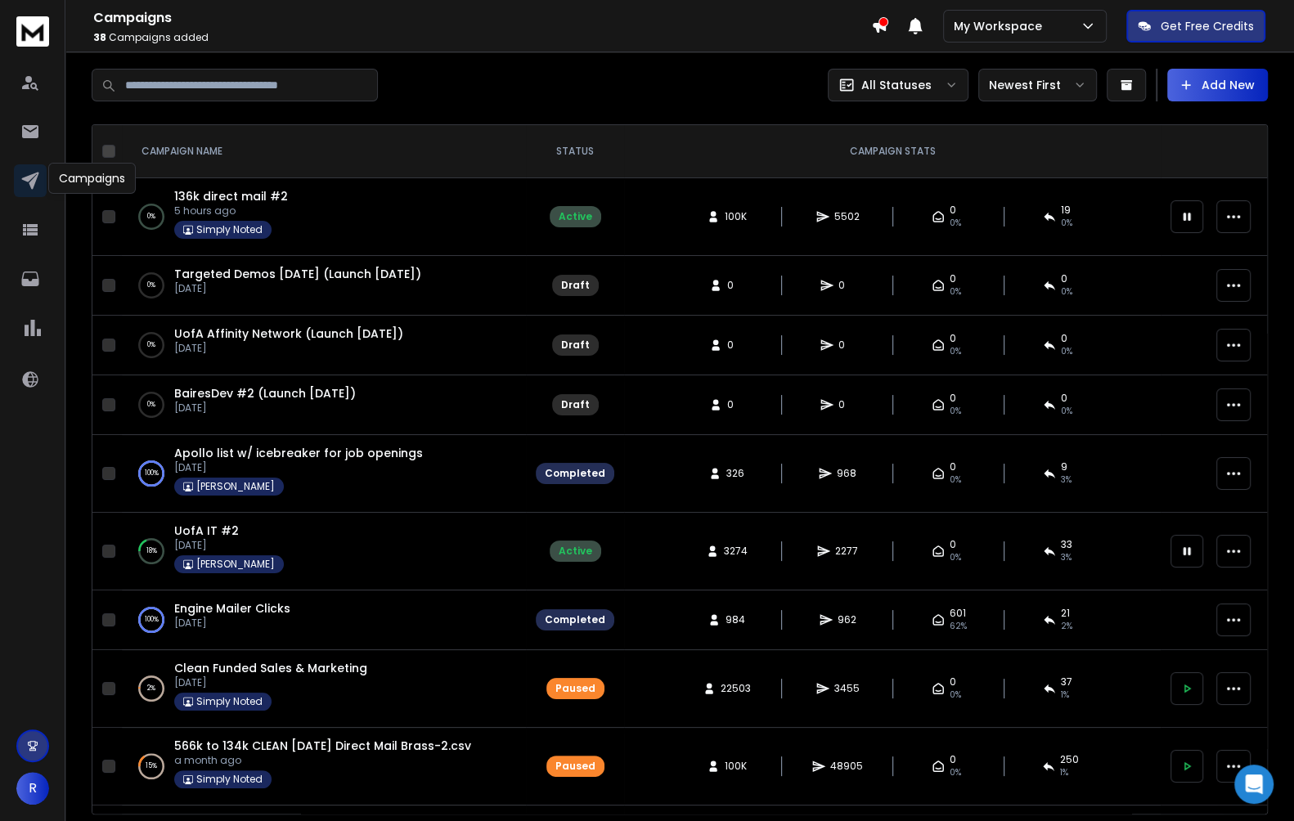
click at [29, 181] on icon at bounding box center [29, 180] width 17 height 17
click at [357, 348] on p "[DATE]" at bounding box center [288, 348] width 229 height 13
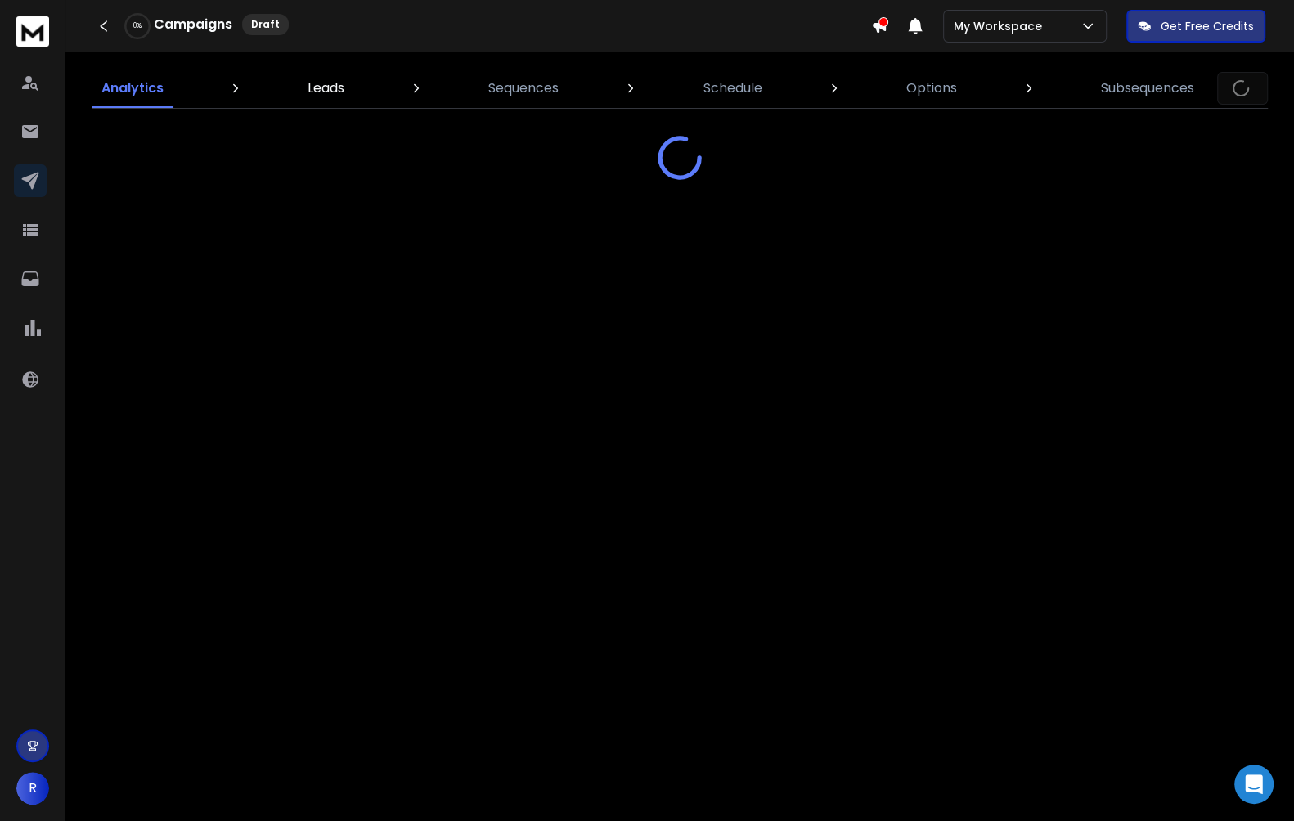
click at [314, 79] on p "Leads" at bounding box center [326, 89] width 37 height 20
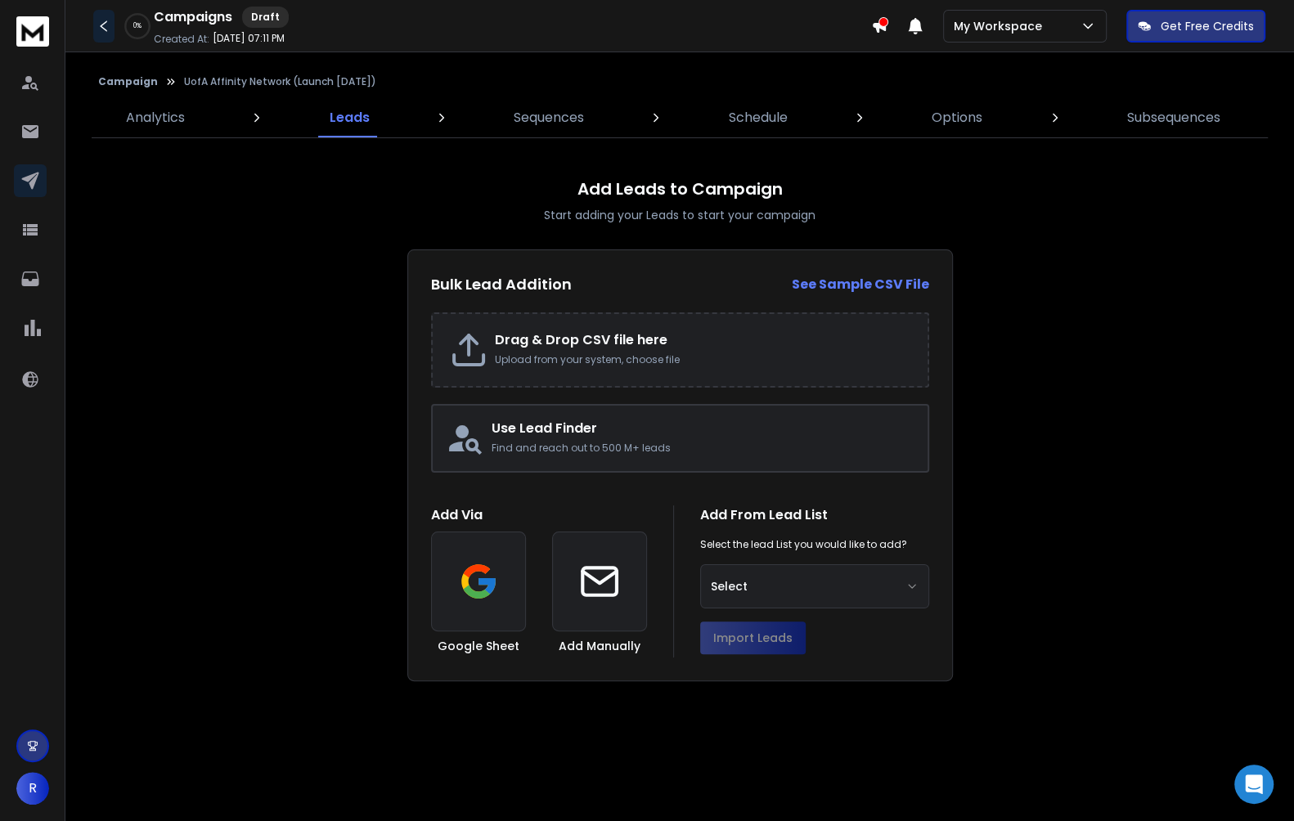
click at [109, 25] on icon at bounding box center [104, 26] width 15 height 15
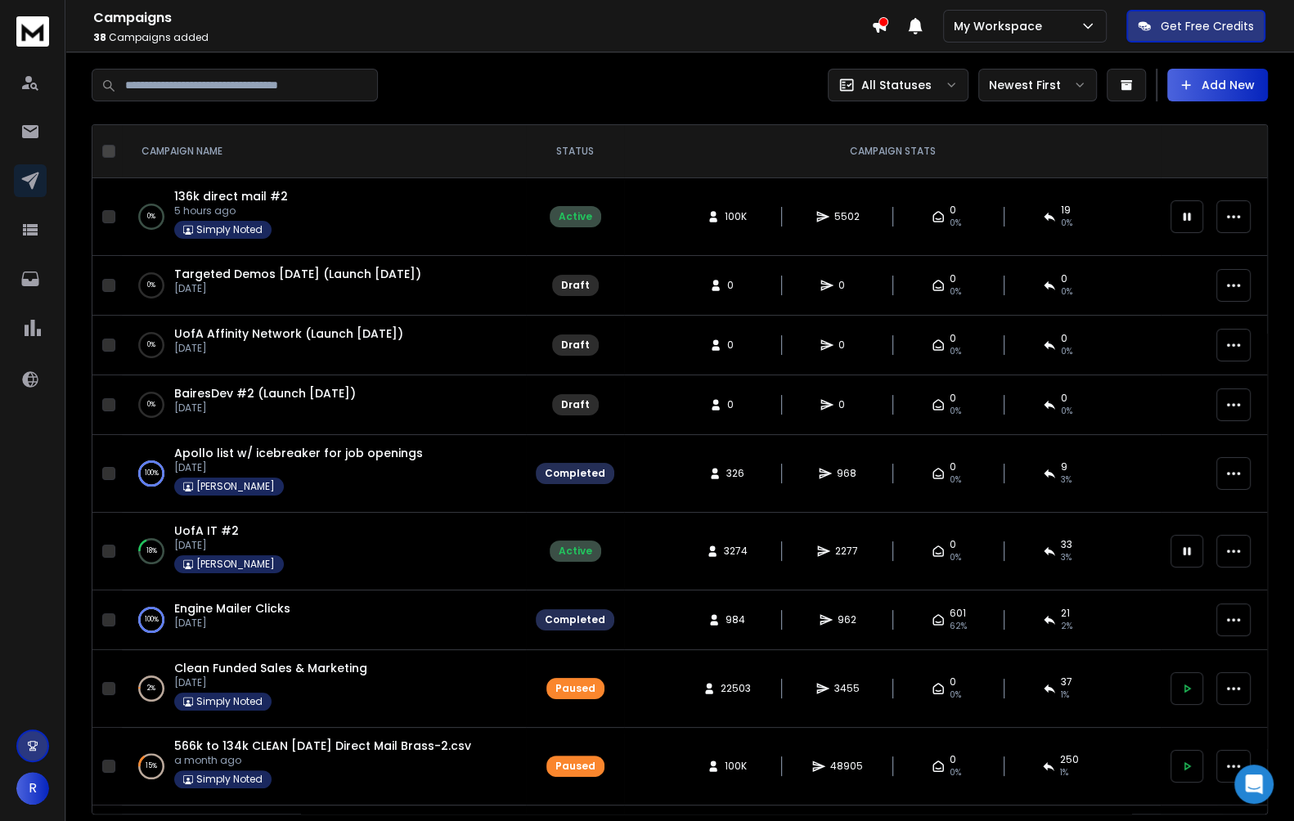
click at [254, 207] on p "5 hours ago" at bounding box center [231, 210] width 114 height 13
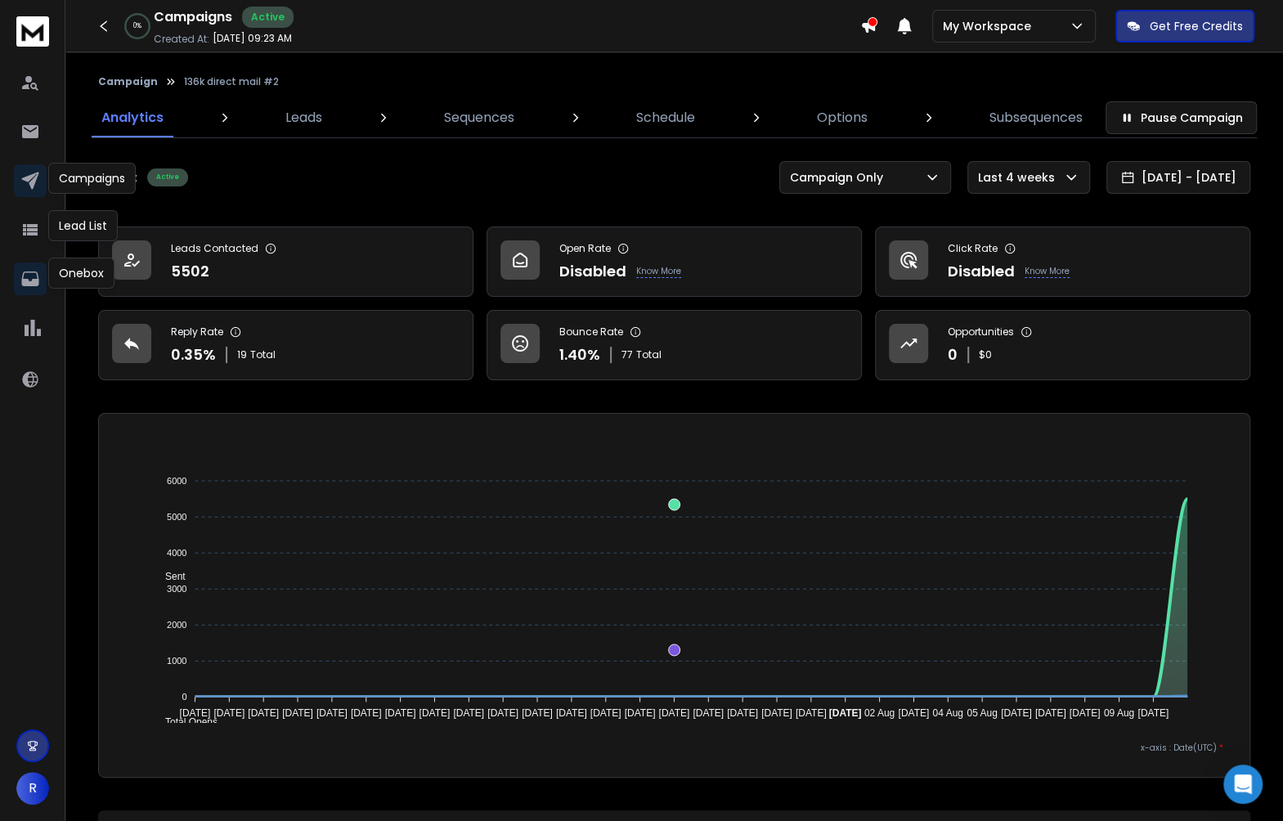
click at [42, 286] on link at bounding box center [30, 279] width 33 height 33
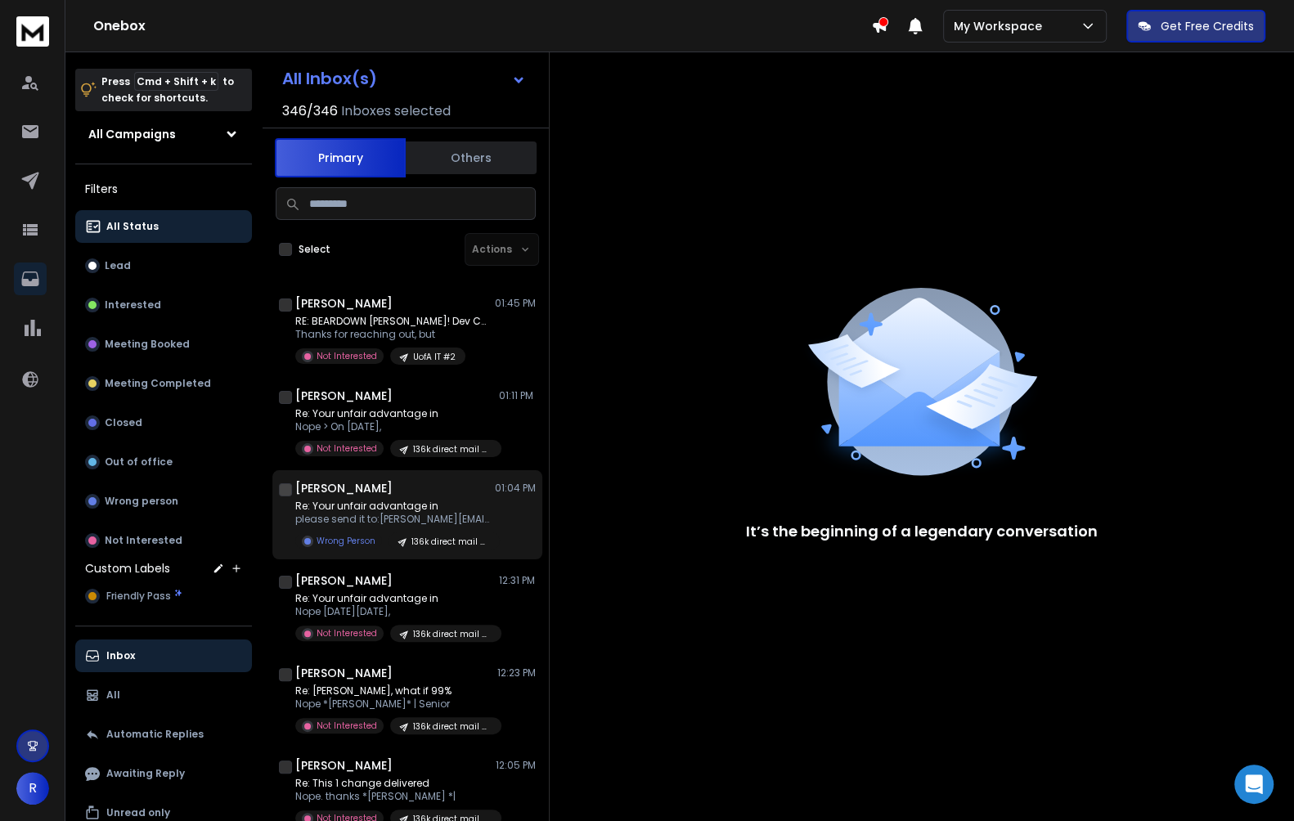
click at [447, 500] on p "Re: Your unfair advantage in" at bounding box center [393, 506] width 196 height 13
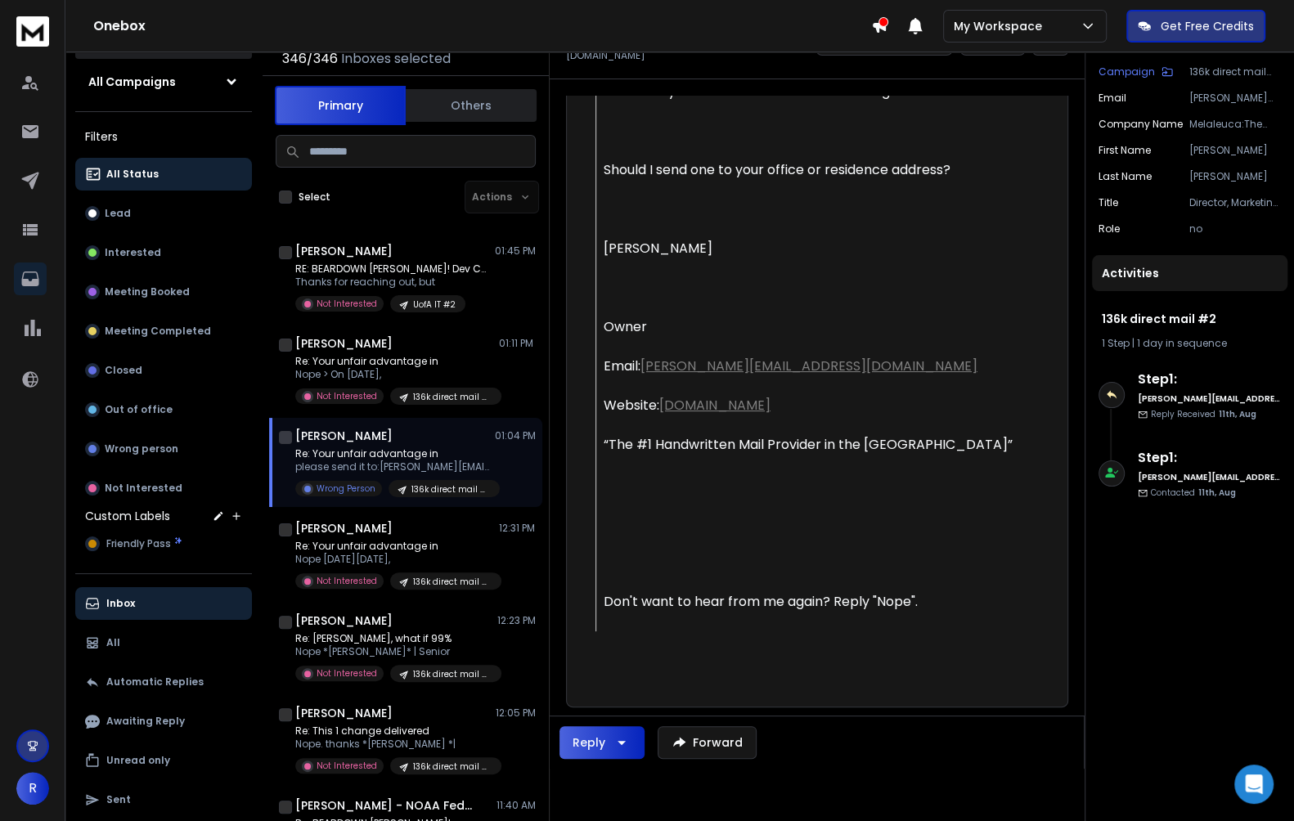
scroll to position [1192, 0]
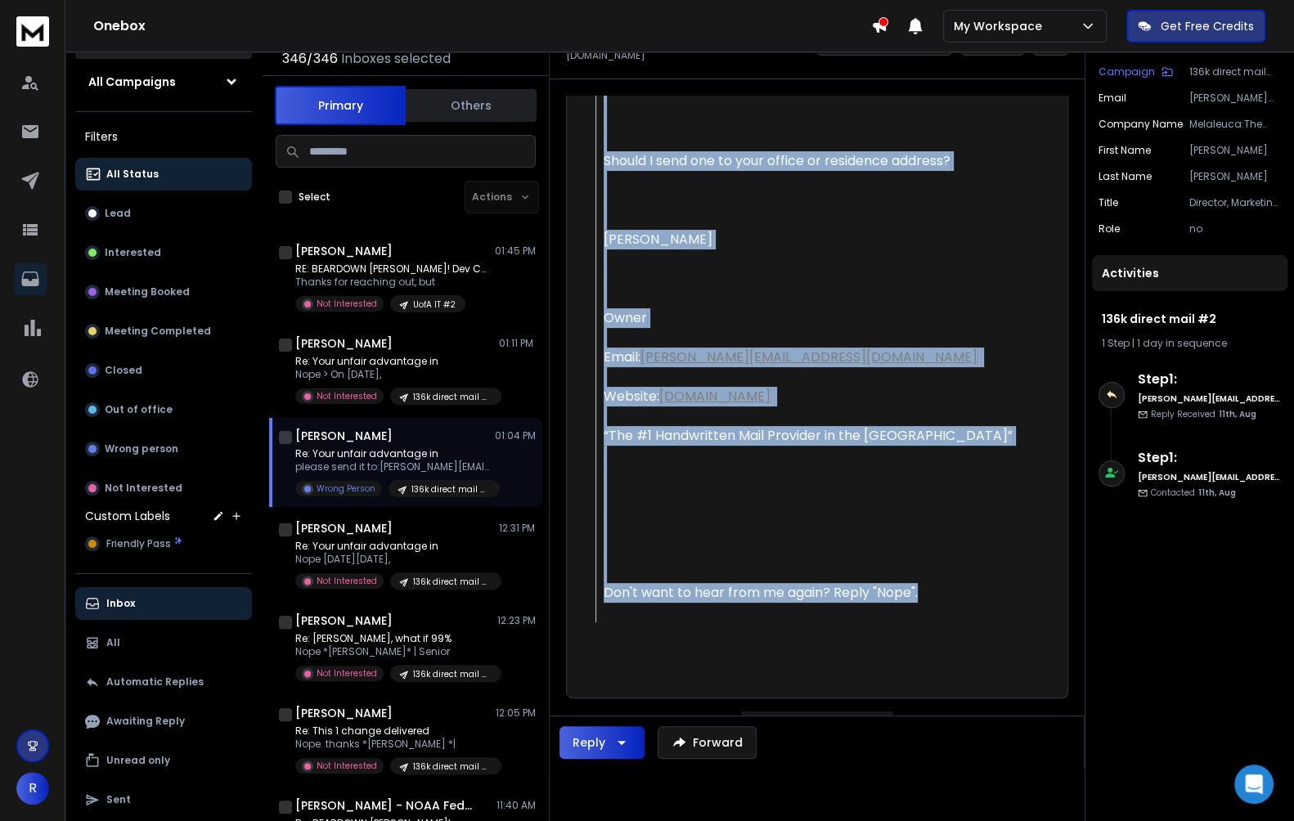
drag, startPoint x: 590, startPoint y: 331, endPoint x: 967, endPoint y: 537, distance: 429.3
copy div "please send it to:bob@legacytoday.co Karyl Simmons Office Manager 260-243-2976 …"
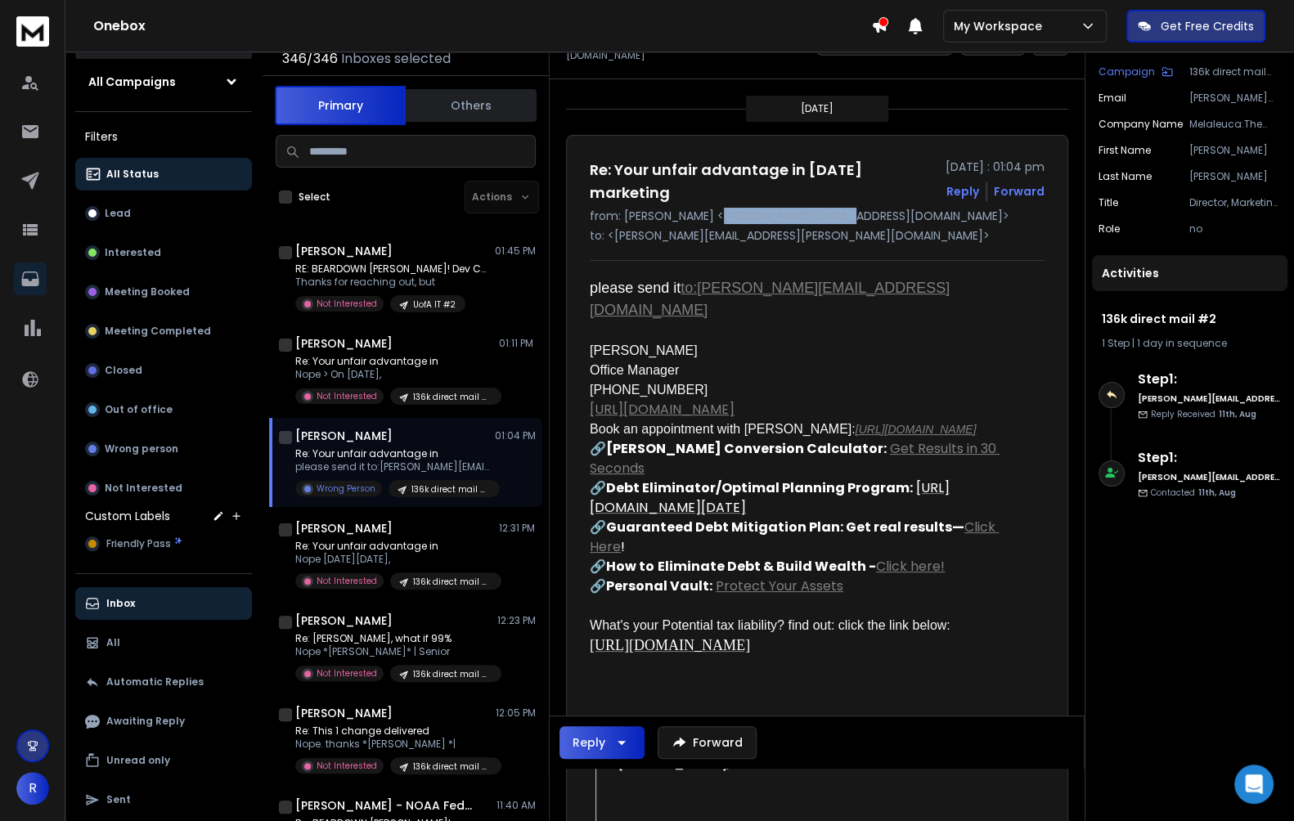
drag, startPoint x: 718, startPoint y: 198, endPoint x: 846, endPoint y: 193, distance: 127.7
click at [846, 208] on p "from: Karyl Simmons <karyl@legacytoday.co>" at bounding box center [817, 216] width 455 height 16
copy p "karyl@legacytoday.co"
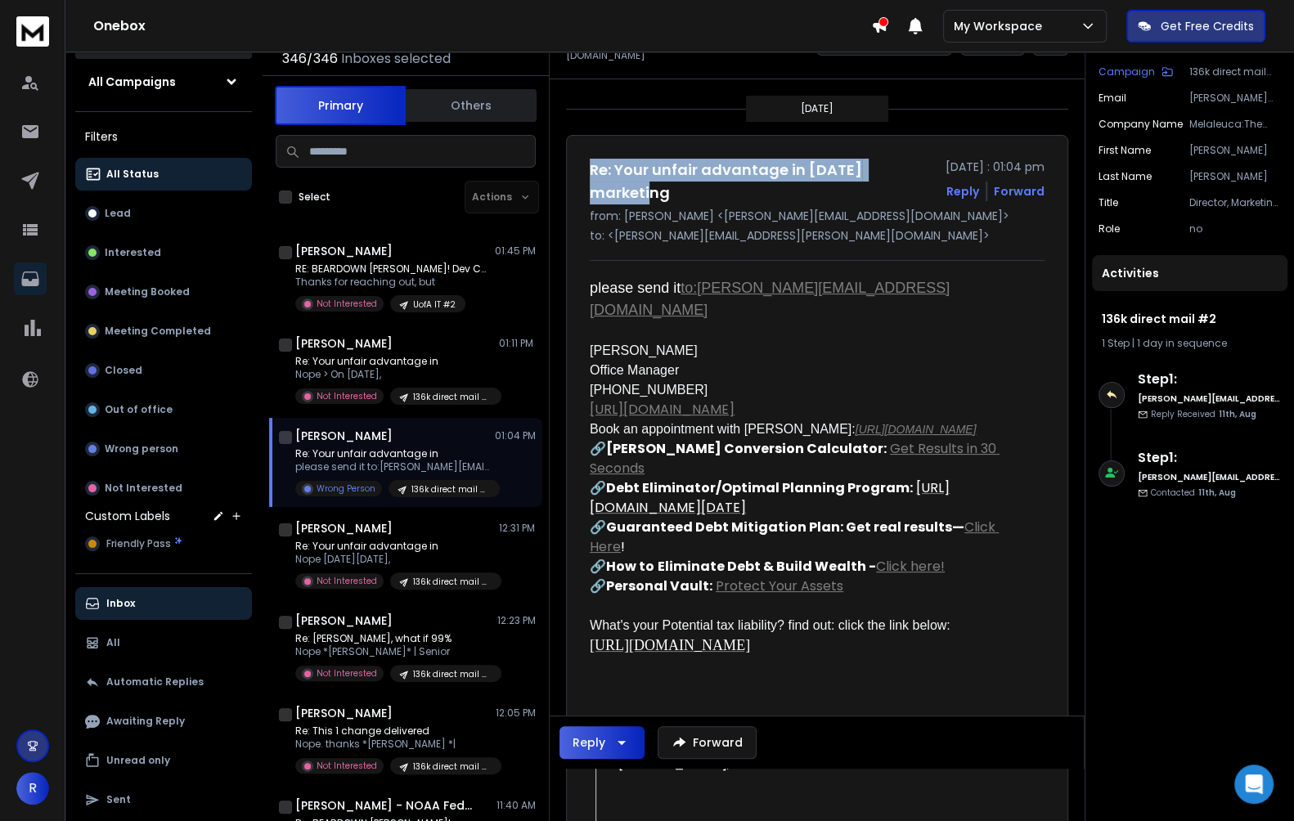
drag, startPoint x: 676, startPoint y: 170, endPoint x: 585, endPoint y: 146, distance: 94.6
copy h1 "Re: Your unfair advantage in 2025 marketing"
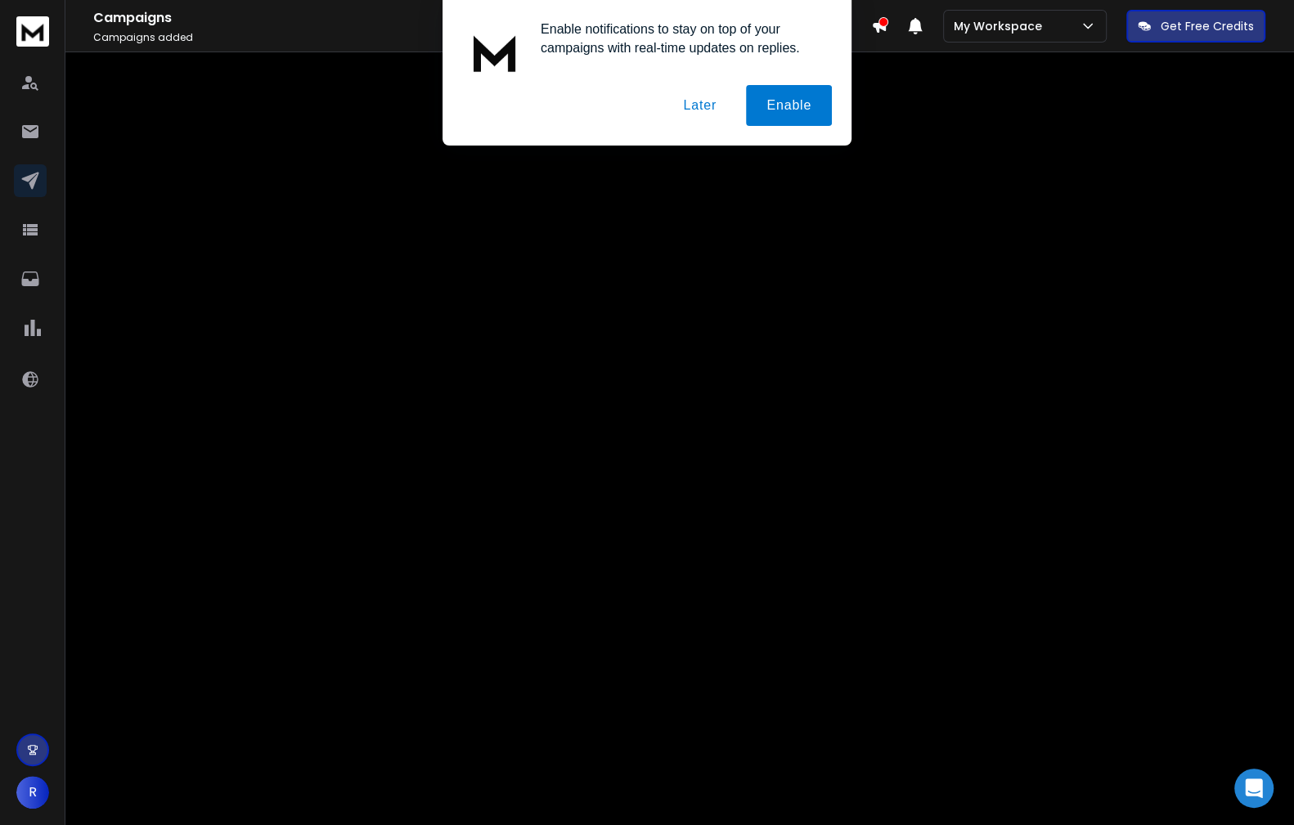
click at [702, 107] on button "Later" at bounding box center [700, 105] width 74 height 41
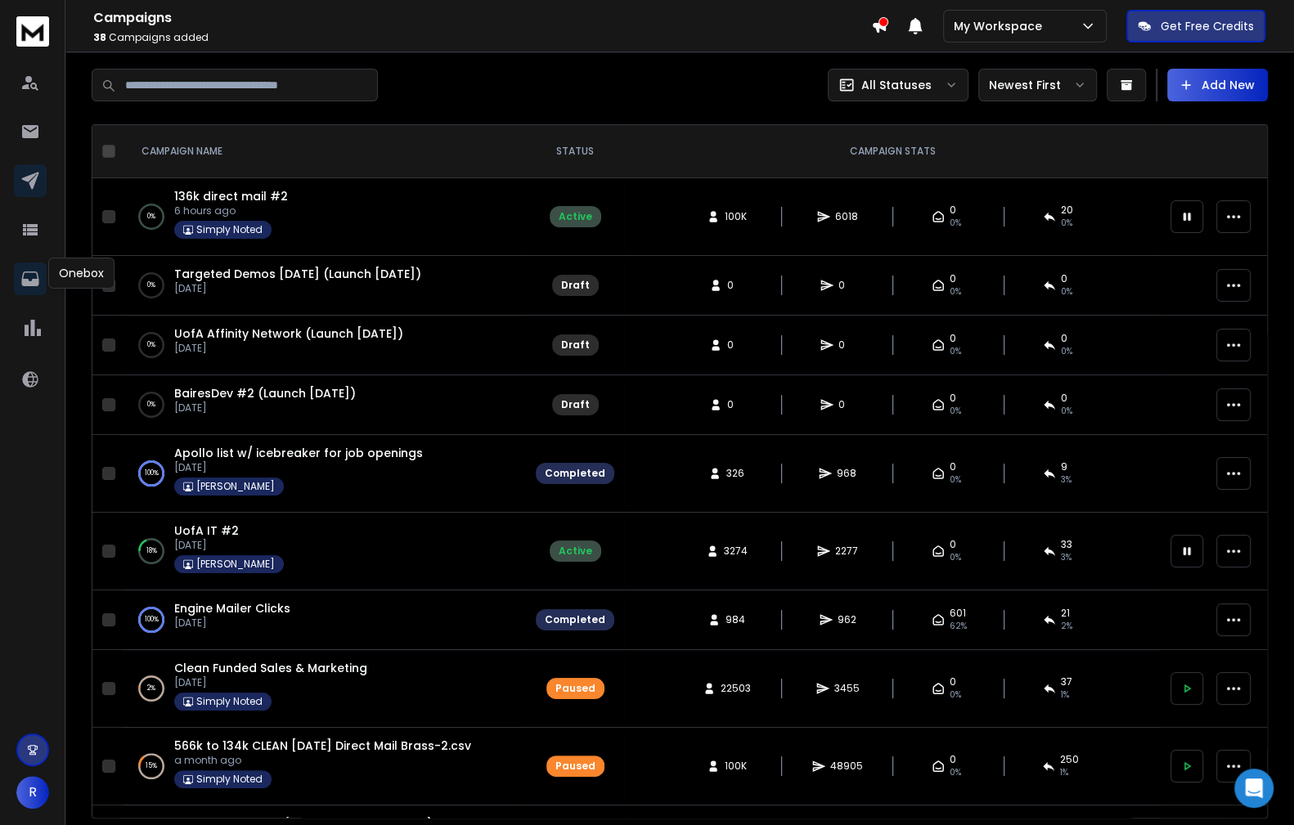
click at [38, 272] on icon at bounding box center [30, 279] width 20 height 20
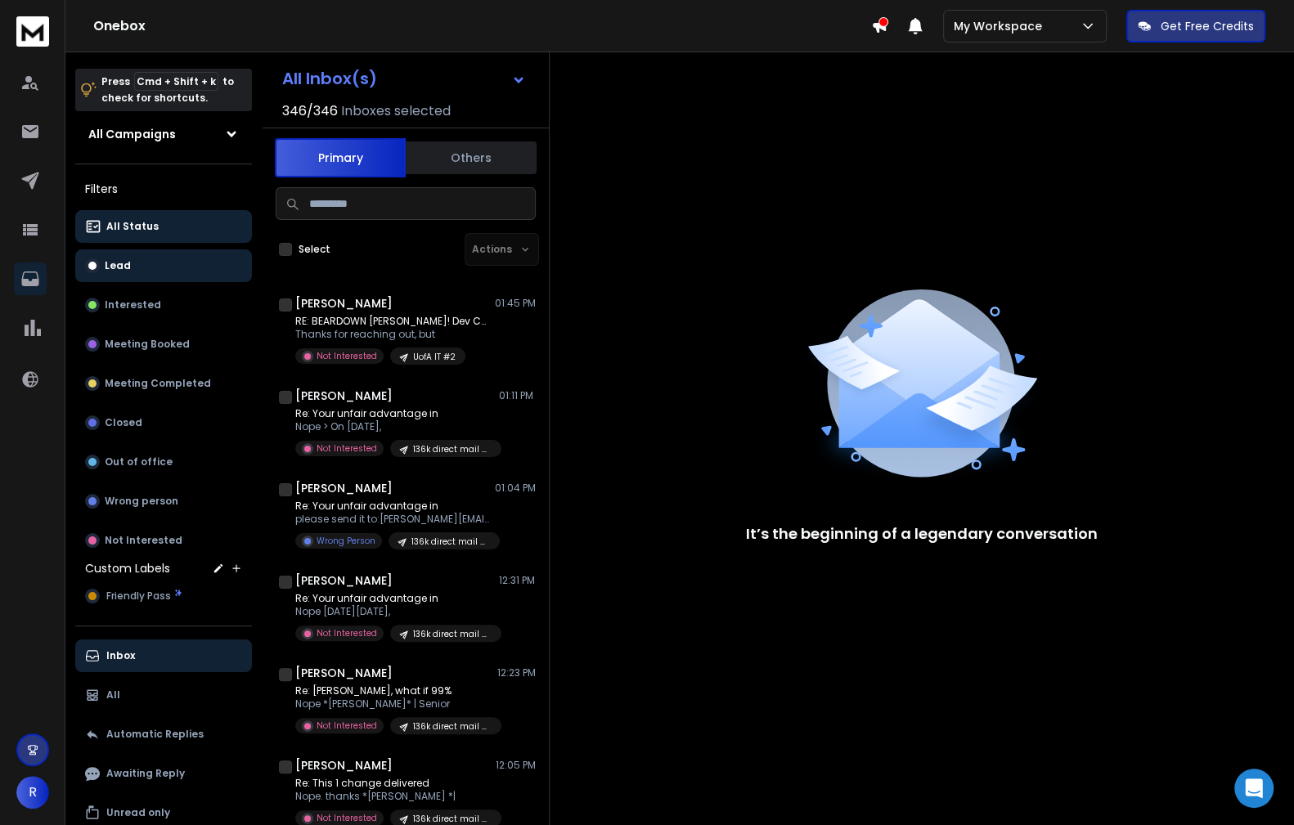
click at [106, 259] on p "Lead" at bounding box center [118, 265] width 26 height 13
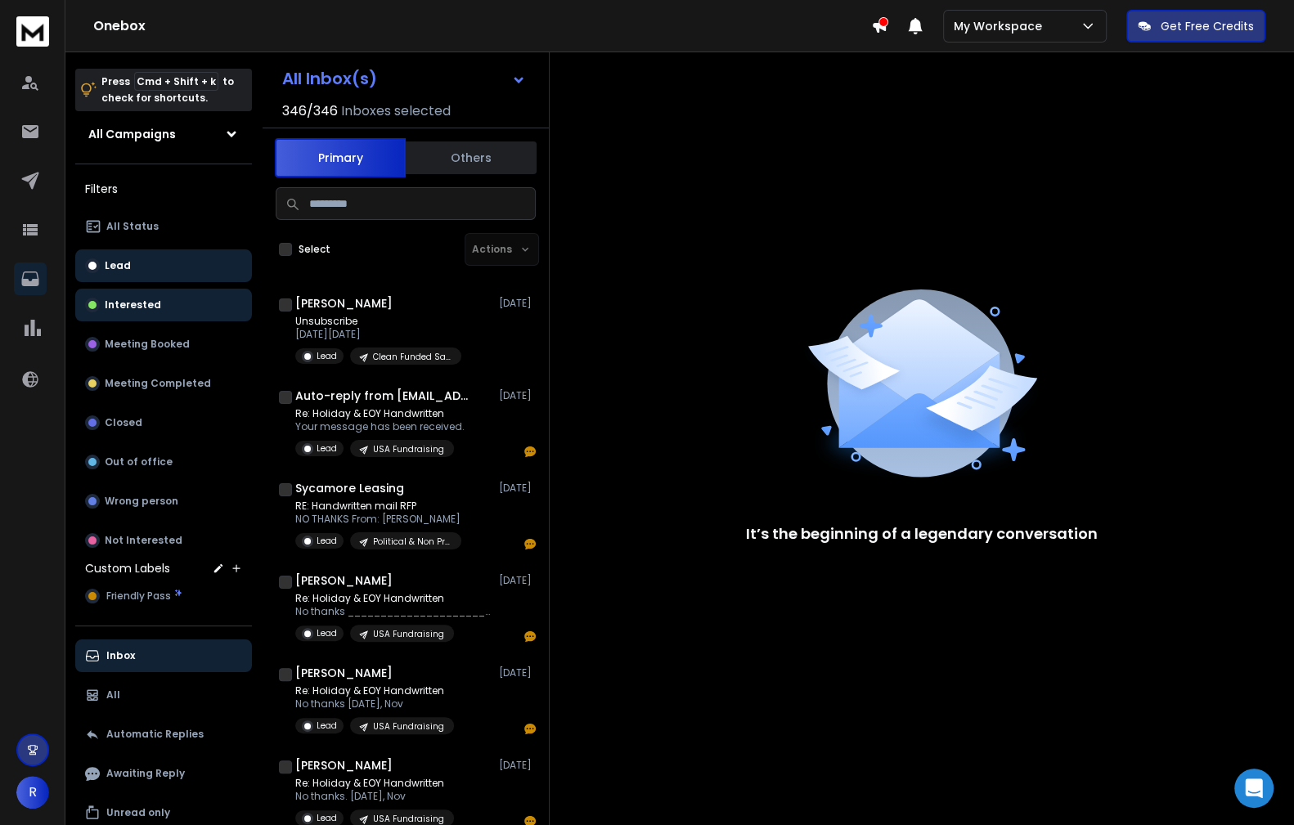
click at [130, 301] on p "Interested" at bounding box center [133, 305] width 56 height 13
